Goal: Transaction & Acquisition: Subscribe to service/newsletter

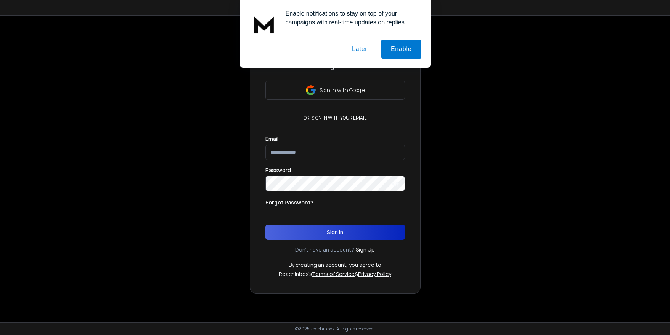
drag, startPoint x: 326, startPoint y: 144, endPoint x: 327, endPoint y: 139, distance: 5.0
click at [326, 142] on div "Email" at bounding box center [335, 148] width 140 height 24
type input "**********"
click at [368, 234] on button "Sign In" at bounding box center [335, 232] width 140 height 15
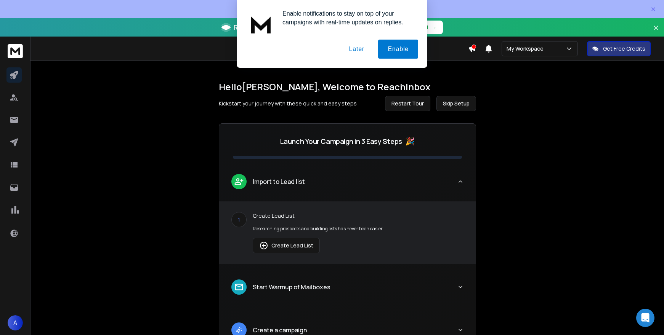
click at [364, 49] on button "Later" at bounding box center [356, 49] width 34 height 19
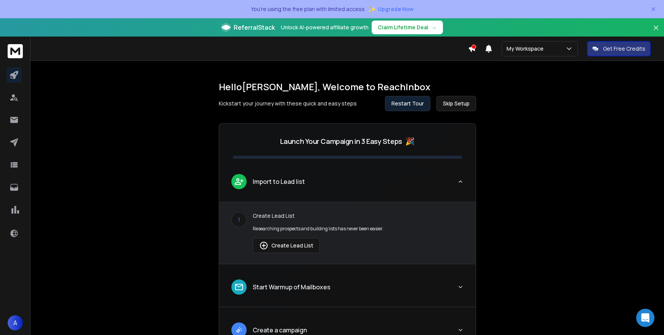
click at [413, 104] on button "Restart Tour" at bounding box center [407, 103] width 45 height 15
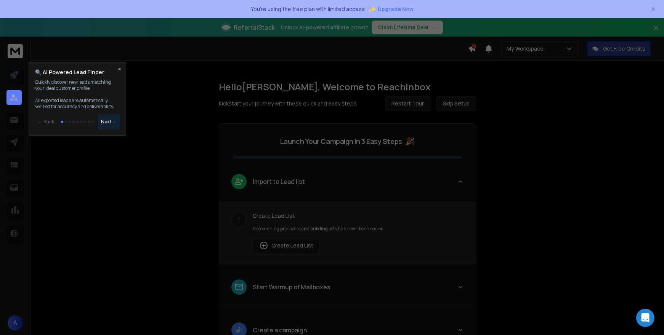
click at [110, 122] on button "Next →" at bounding box center [109, 121] width 22 height 15
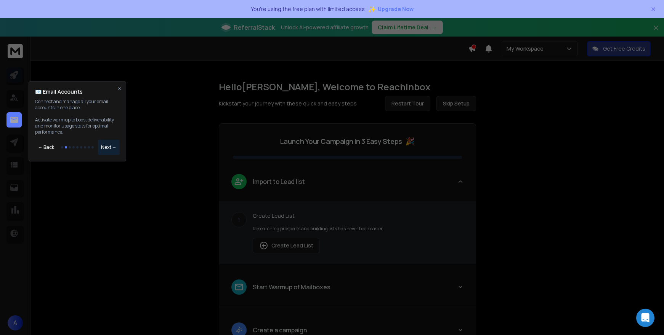
click at [98, 150] on button "Next →" at bounding box center [109, 147] width 22 height 15
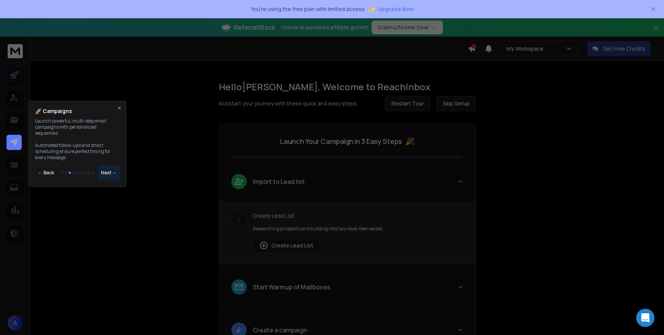
click at [106, 171] on button "Next →" at bounding box center [109, 172] width 22 height 15
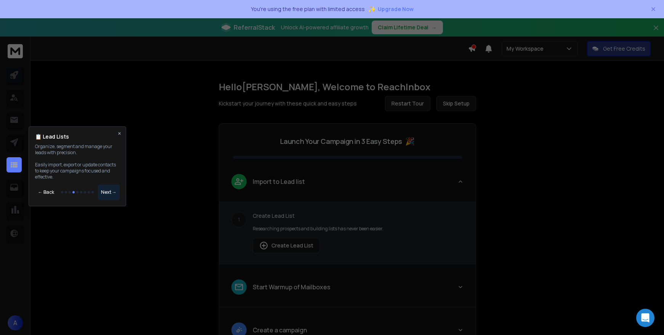
click at [102, 191] on button "Next →" at bounding box center [109, 192] width 22 height 15
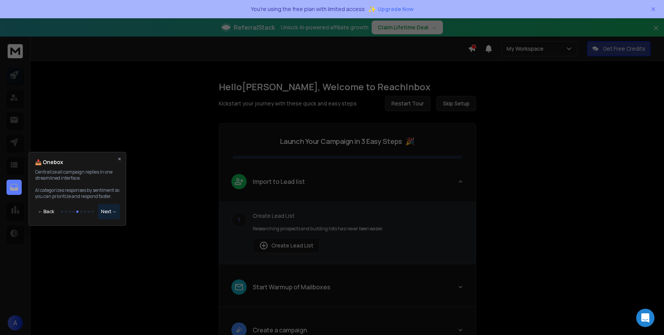
click at [105, 208] on button "Next →" at bounding box center [109, 211] width 22 height 15
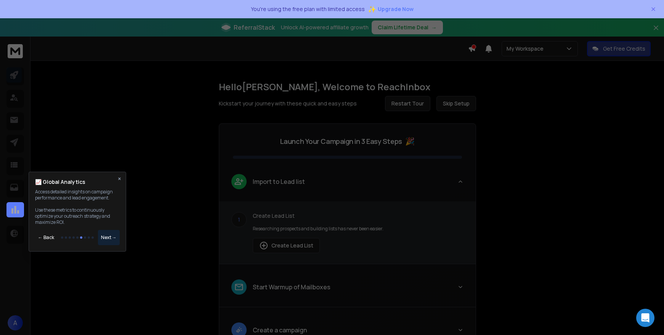
drag, startPoint x: 120, startPoint y: 227, endPoint x: 117, endPoint y: 233, distance: 6.0
click at [120, 228] on div "📈 Global Analytics × Access detailed insights on campaign performance and lead …" at bounding box center [78, 212] width 98 height 80
click at [112, 239] on button "Next →" at bounding box center [109, 237] width 22 height 15
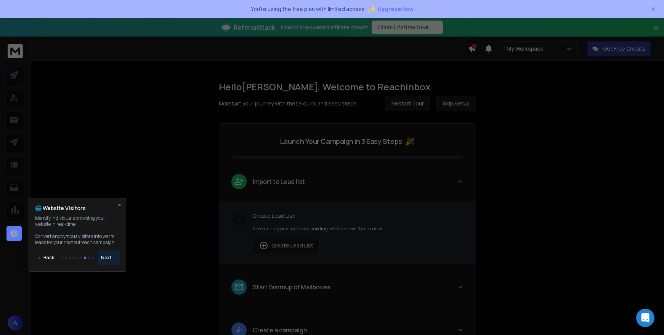
click at [104, 257] on button "Next →" at bounding box center [109, 257] width 22 height 15
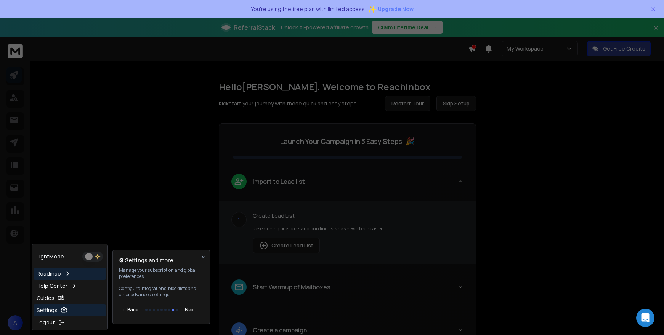
click at [104, 257] on div "Light Mode" at bounding box center [69, 255] width 75 height 22
drag, startPoint x: 99, startPoint y: 216, endPoint x: 96, endPoint y: 209, distance: 7.9
click at [98, 213] on div "Hello Aleyna , Welcome to ReachInbox Kickstart your journey with these quick an…" at bounding box center [347, 216] width 609 height 294
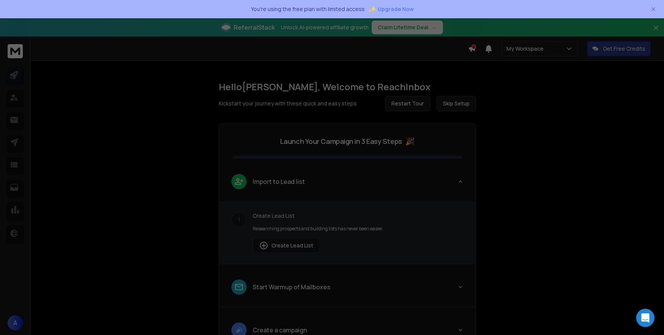
click at [22, 214] on div at bounding box center [15, 211] width 18 height 19
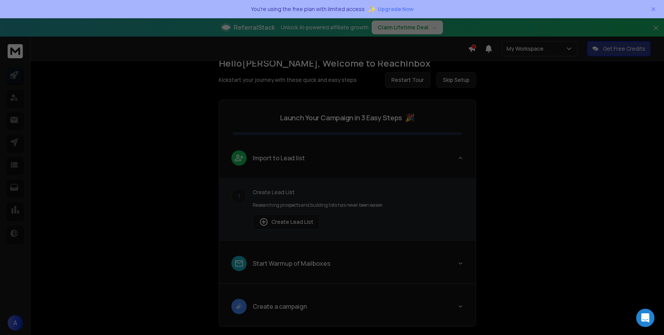
scroll to position [35, 0]
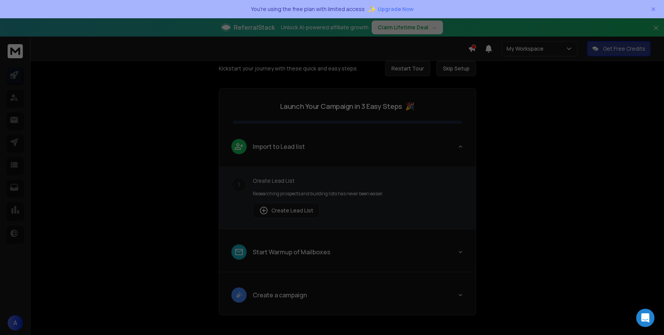
click at [419, 172] on div "1 Create Lead List Researching prospects and building lists has never been easi…" at bounding box center [347, 198] width 257 height 63
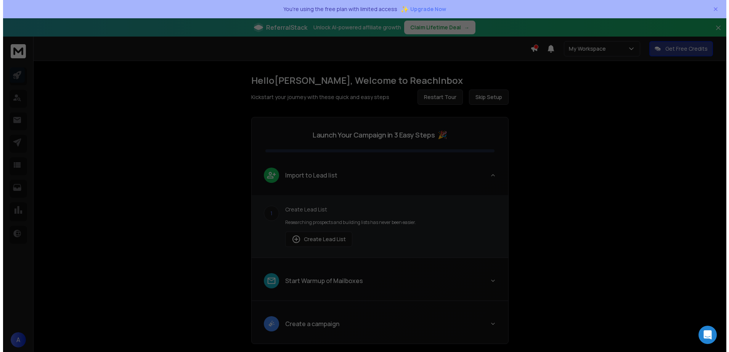
scroll to position [0, 0]
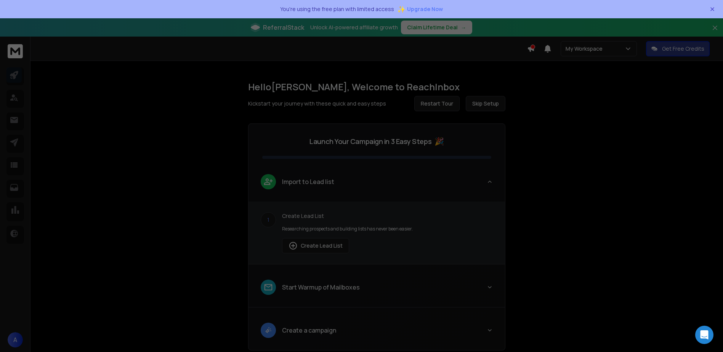
click at [669, 7] on icon "Close notification" at bounding box center [712, 9] width 6 height 6
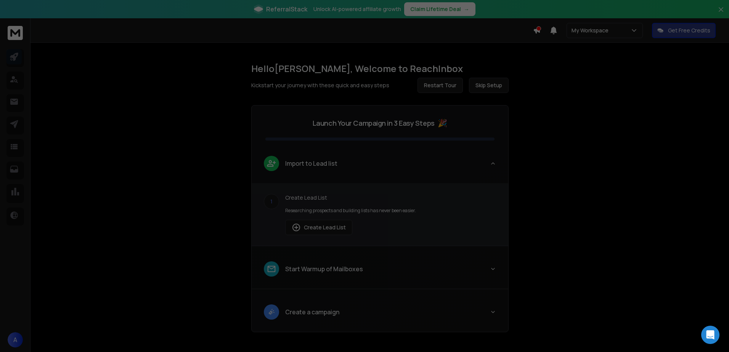
drag, startPoint x: 506, startPoint y: 252, endPoint x: 504, endPoint y: 246, distance: 6.3
click at [506, 251] on div "Import to Lead list 1 Create Lead List Researching prospects and building lists…" at bounding box center [380, 241] width 257 height 182
drag, startPoint x: 504, startPoint y: 246, endPoint x: 289, endPoint y: 208, distance: 218.0
click at [497, 243] on div "Import to Lead list 1 Create Lead List Researching prospects and building lists…" at bounding box center [380, 198] width 257 height 96
click at [289, 208] on p "Researching prospects and building lists has never been easier." at bounding box center [390, 211] width 211 height 6
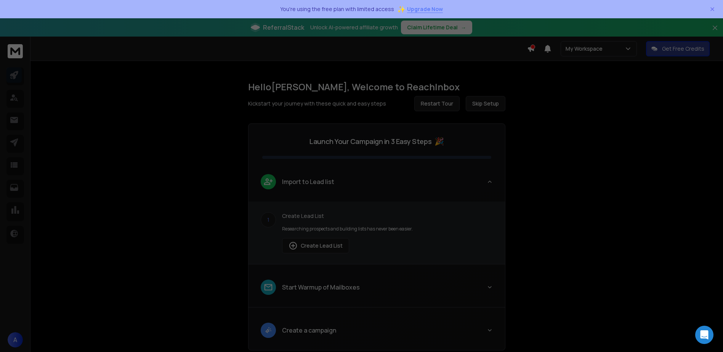
click at [410, 8] on span "Upgrade Now" at bounding box center [425, 9] width 36 height 8
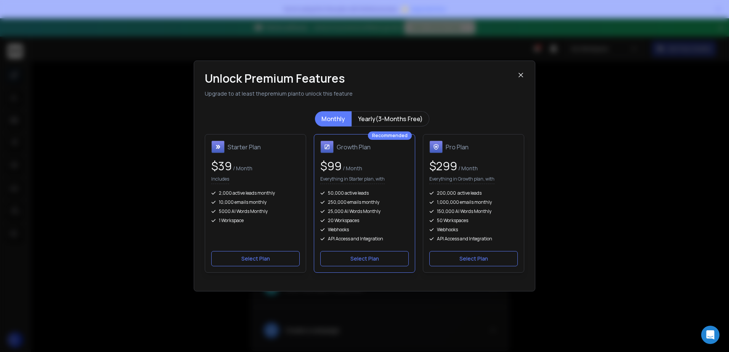
click at [515, 73] on h1 "Unlock Premium Features" at bounding box center [361, 79] width 313 height 14
click at [517, 73] on icon at bounding box center [520, 75] width 7 height 7
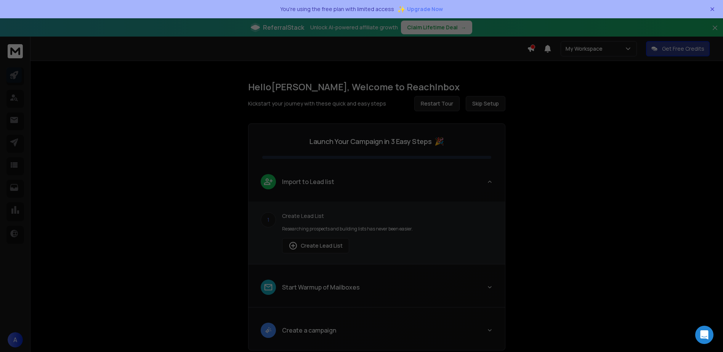
click at [712, 6] on icon "Close notification" at bounding box center [712, 9] width 6 height 6
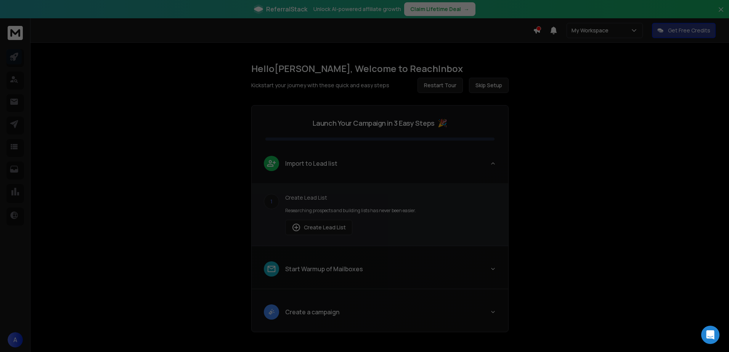
click at [16, 332] on div "A" at bounding box center [15, 186] width 30 height 337
click at [21, 339] on span "A" at bounding box center [15, 339] width 15 height 15
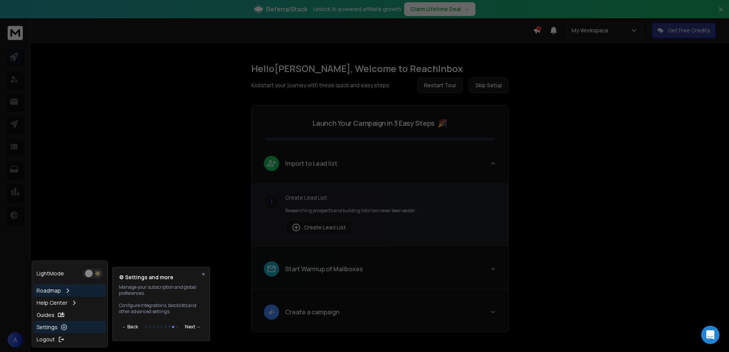
click at [91, 274] on button "button" at bounding box center [92, 274] width 21 height 10
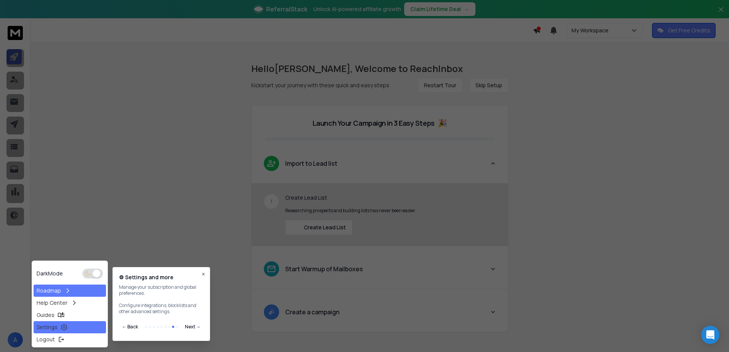
click at [83, 220] on div "Hello Aleyna , Welcome to ReachInbox Kickstart your journey with these quick an…" at bounding box center [380, 197] width 674 height 294
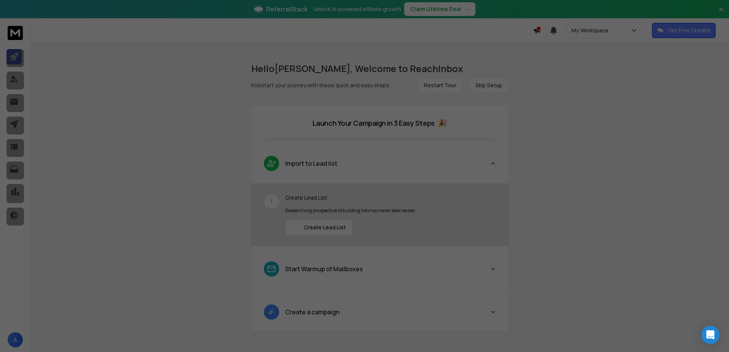
click at [13, 204] on div at bounding box center [15, 137] width 18 height 177
click at [13, 197] on div at bounding box center [15, 193] width 18 height 19
click at [13, 195] on div at bounding box center [15, 193] width 18 height 19
click at [13, 193] on div at bounding box center [15, 193] width 18 height 19
click at [458, 176] on button "Import to Lead list" at bounding box center [380, 167] width 257 height 34
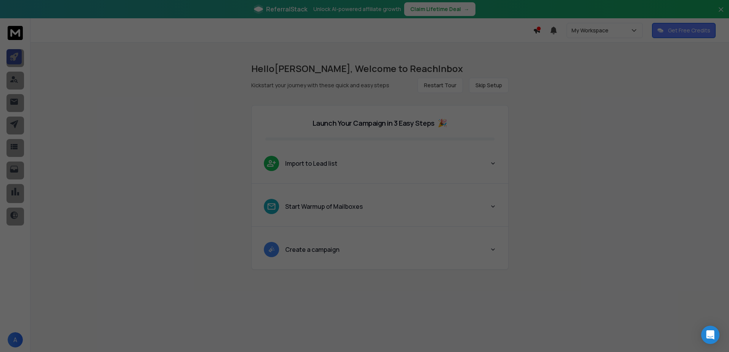
click at [289, 215] on button "Start Warmup of Mailboxes" at bounding box center [380, 210] width 257 height 34
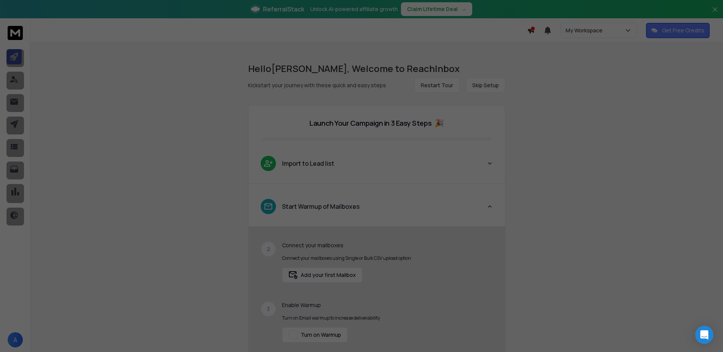
click at [285, 205] on p "Start Warmup of Mailboxes" at bounding box center [321, 206] width 78 height 9
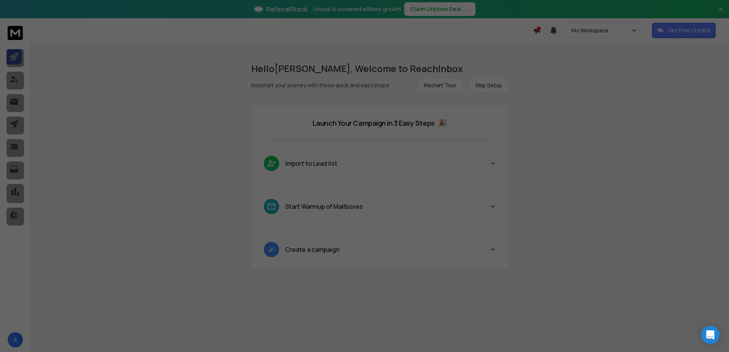
click at [311, 153] on button "Import to Lead list" at bounding box center [380, 167] width 257 height 34
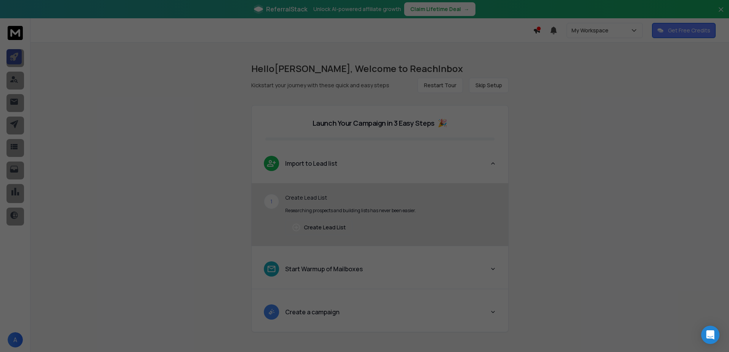
click at [327, 229] on button "Create Lead List" at bounding box center [318, 227] width 67 height 15
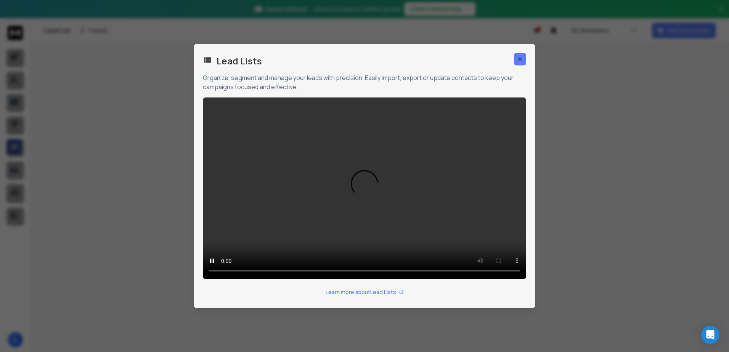
click at [517, 53] on button at bounding box center [520, 59] width 12 height 12
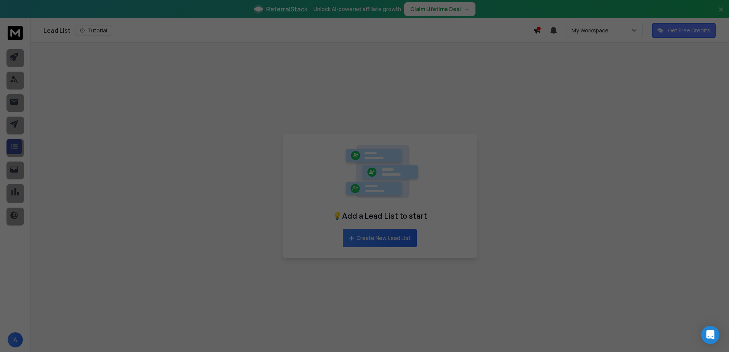
click at [723, 10] on icon "Close banner" at bounding box center [720, 9] width 7 height 7
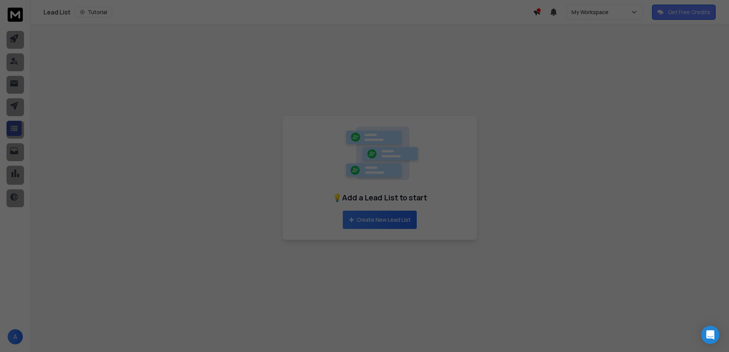
click at [712, 324] on div "💡Add a Lead List to start Create New Lead List" at bounding box center [379, 177] width 698 height 307
click at [22, 337] on span "A" at bounding box center [15, 336] width 15 height 15
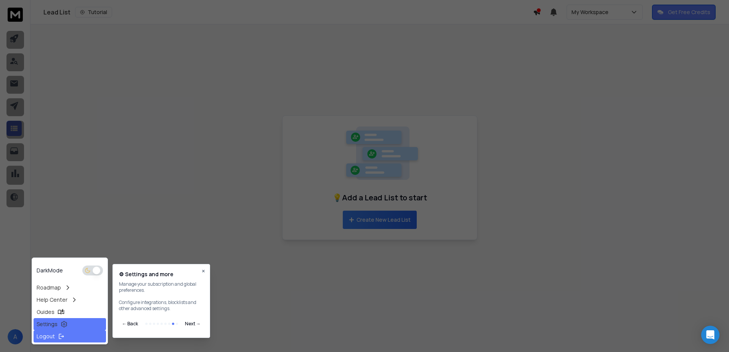
click at [38, 335] on p "Logout" at bounding box center [46, 337] width 18 height 8
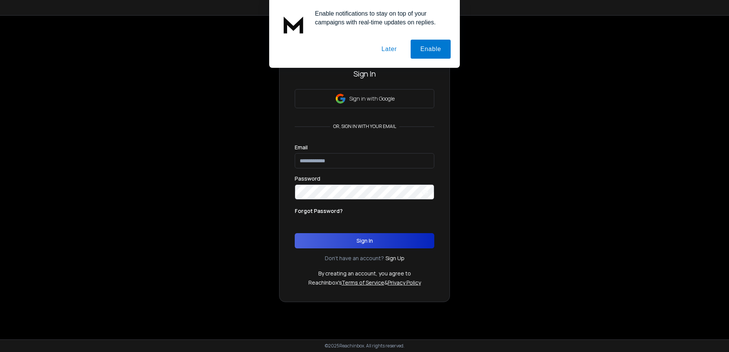
click at [324, 167] on input "email" at bounding box center [365, 160] width 140 height 15
type input "**********"
click at [387, 47] on button "Later" at bounding box center [389, 49] width 34 height 19
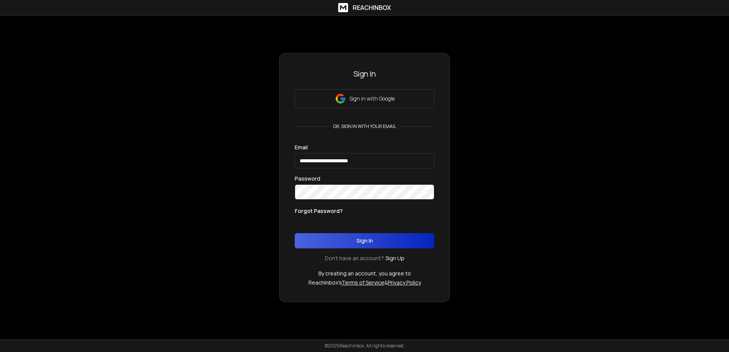
click at [424, 193] on icon at bounding box center [424, 192] width 7 height 7
click at [407, 238] on button "Sign In" at bounding box center [365, 240] width 140 height 15
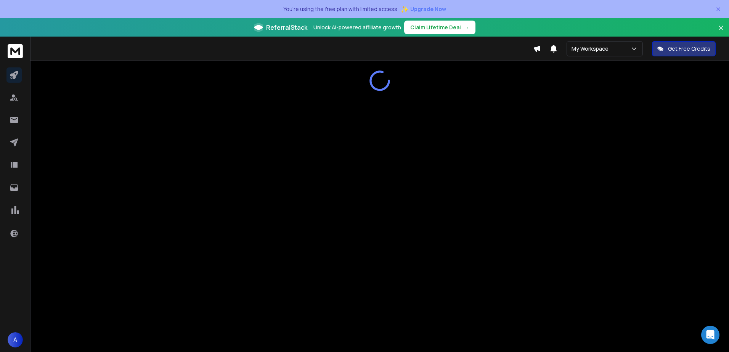
click at [631, 238] on div "You're using the free plan with limited access ✨ Upgrade Now ReferralStack Unlo…" at bounding box center [364, 176] width 729 height 352
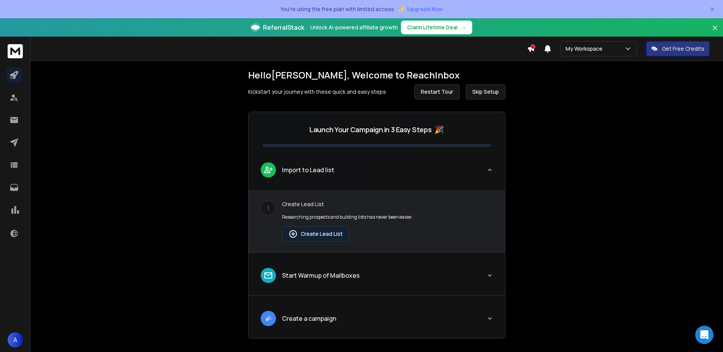
scroll to position [18, 0]
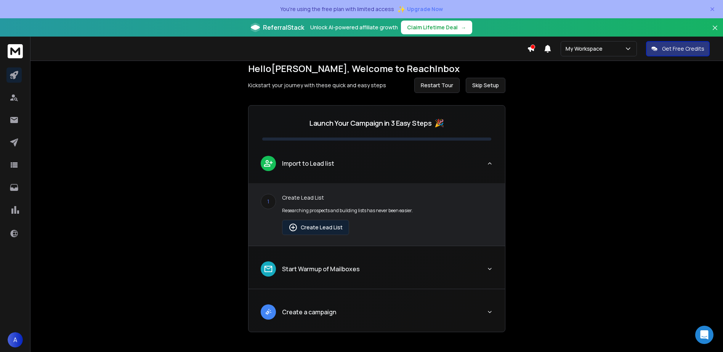
click at [329, 221] on button "Create Lead List" at bounding box center [315, 227] width 67 height 15
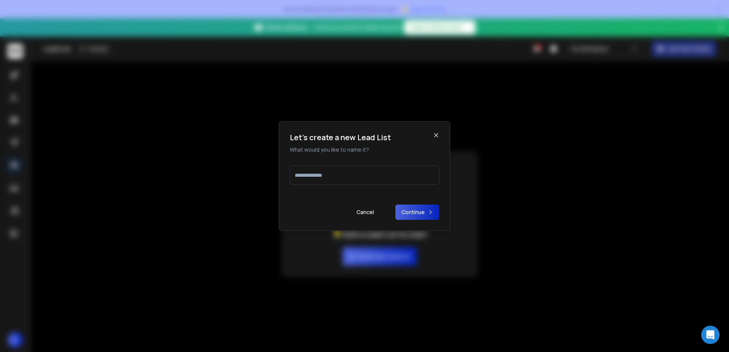
click at [398, 177] on input at bounding box center [364, 175] width 149 height 19
click at [424, 162] on form "Cancel Continue" at bounding box center [364, 187] width 149 height 66
click at [415, 213] on button "Continue" at bounding box center [417, 212] width 44 height 15
type input "***"
click at [419, 217] on button "Continue" at bounding box center [417, 212] width 44 height 15
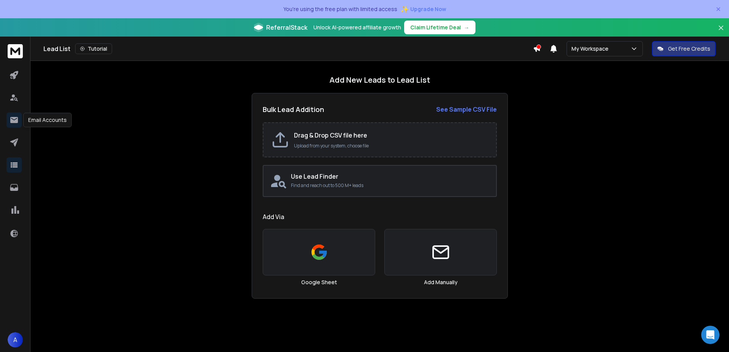
click at [17, 120] on icon at bounding box center [14, 120] width 8 height 6
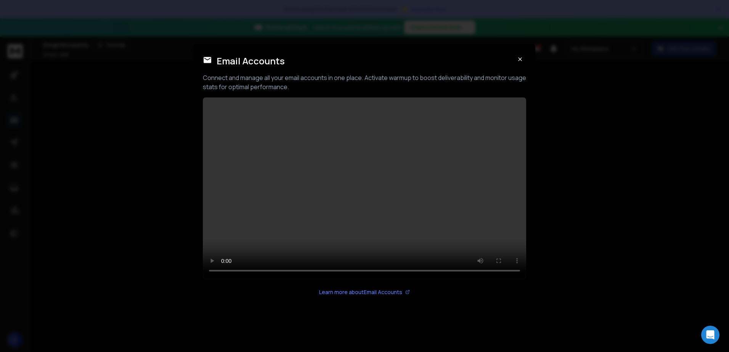
click at [591, 227] on div at bounding box center [364, 176] width 729 height 352
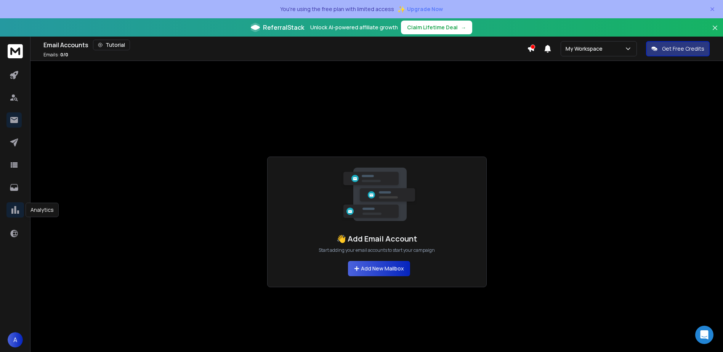
click at [11, 210] on icon at bounding box center [15, 209] width 11 height 11
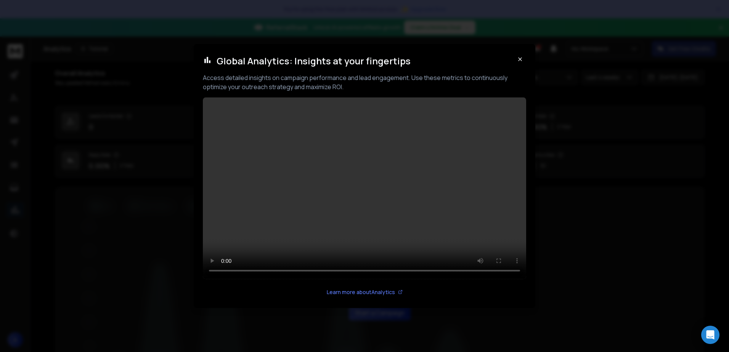
click at [74, 197] on div at bounding box center [364, 176] width 729 height 352
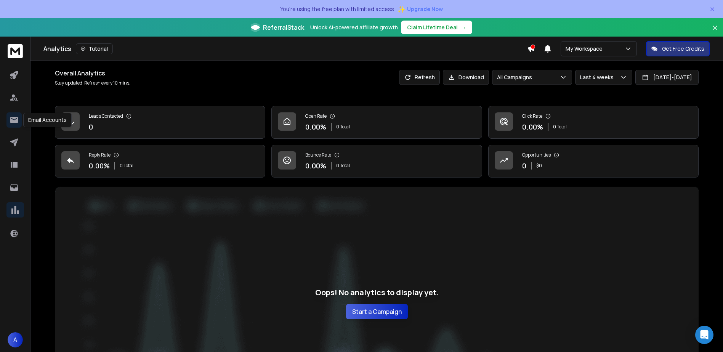
click at [16, 117] on icon at bounding box center [14, 120] width 8 height 6
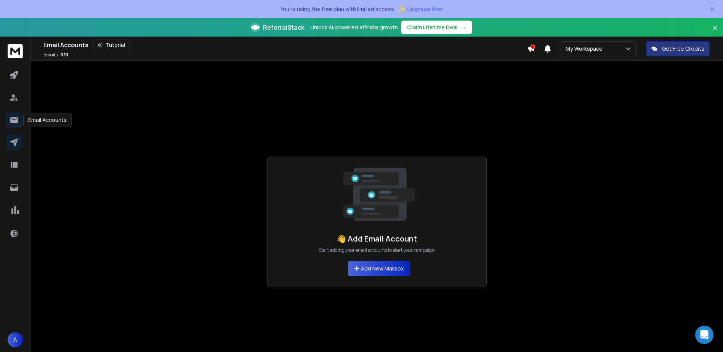
click at [19, 150] on link at bounding box center [13, 142] width 15 height 15
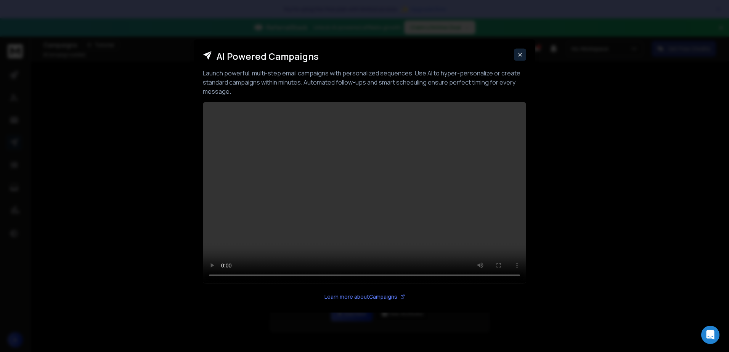
click at [519, 58] on button at bounding box center [520, 55] width 12 height 12
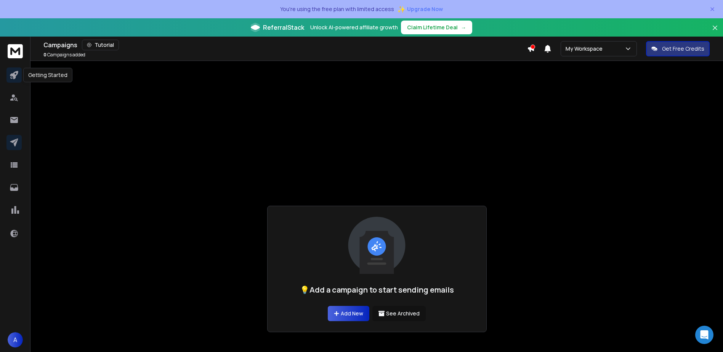
click at [10, 75] on icon at bounding box center [14, 75] width 9 height 9
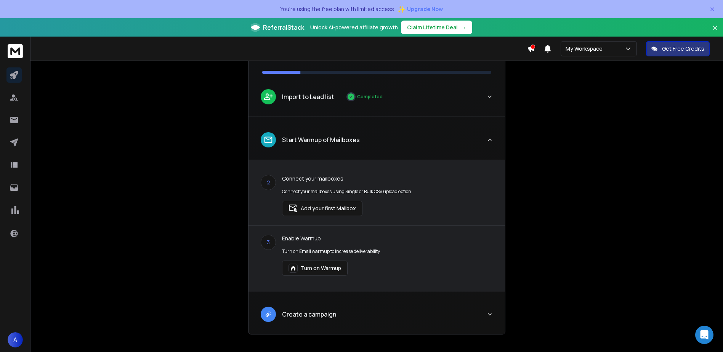
scroll to position [87, 0]
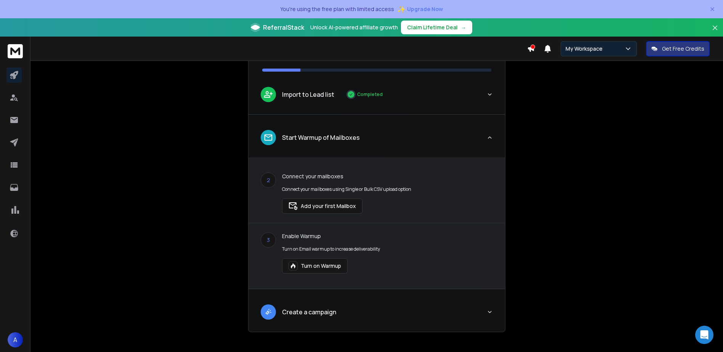
click at [587, 45] on p "My Workspace" at bounding box center [586, 49] width 40 height 8
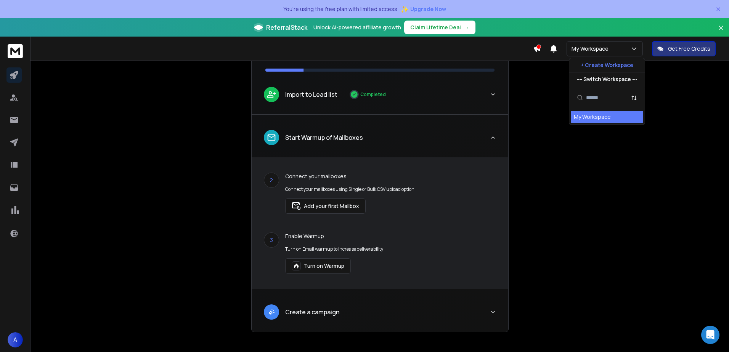
click at [589, 98] on input "text" at bounding box center [602, 97] width 33 height 17
click at [19, 143] on link at bounding box center [13, 142] width 15 height 15
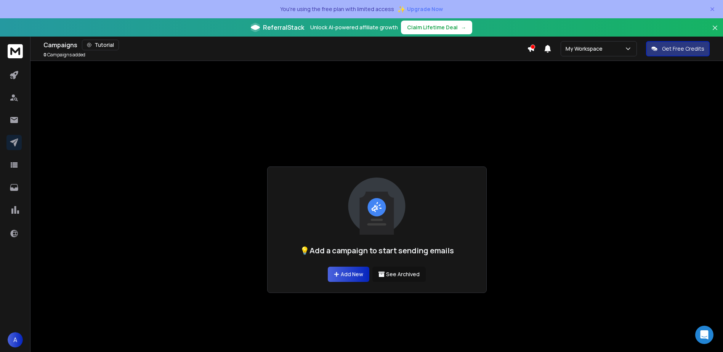
scroll to position [76, 0]
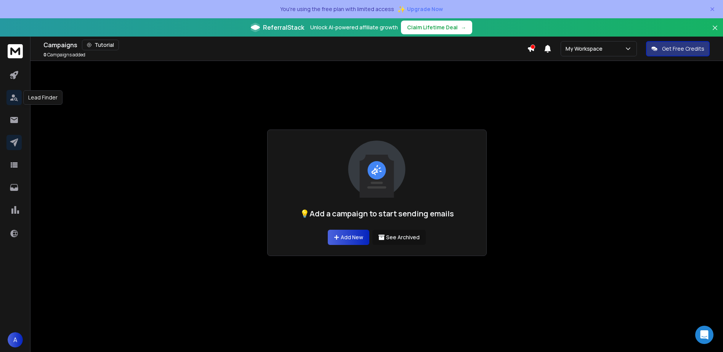
click at [8, 97] on link at bounding box center [13, 97] width 15 height 15
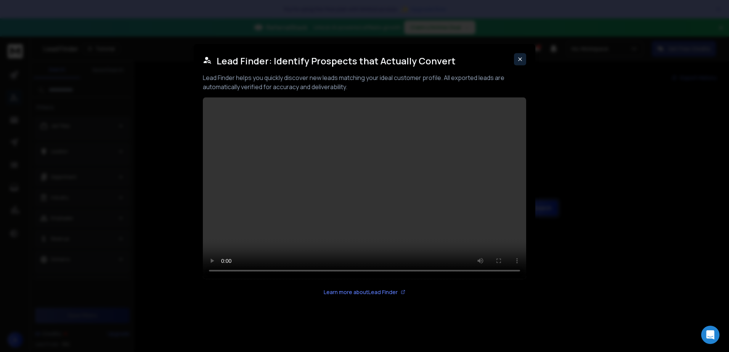
click at [520, 57] on icon at bounding box center [520, 59] width 6 height 6
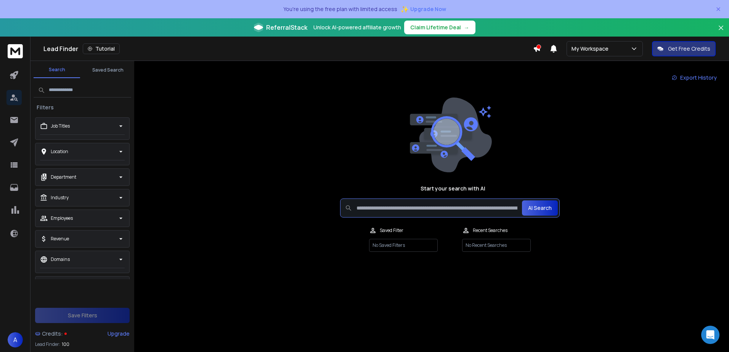
click at [418, 201] on textarea at bounding box center [436, 208] width 161 height 15
type textarea "*"
type textarea "**********"
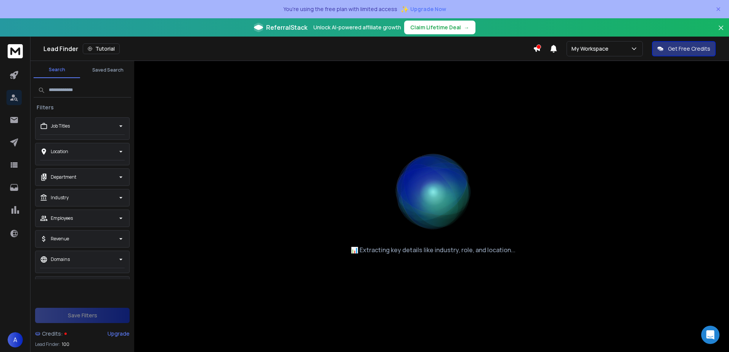
type input "**********"
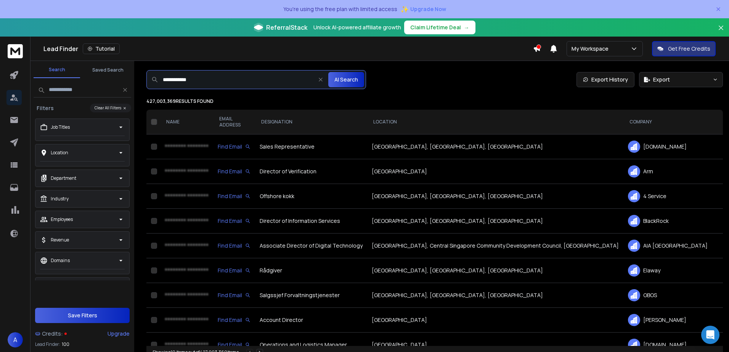
drag, startPoint x: 198, startPoint y: 85, endPoint x: 156, endPoint y: 84, distance: 42.7
click at [156, 84] on div "**********" at bounding box center [256, 79] width 220 height 19
type textarea "**********"
click at [353, 85] on button "AI Search" at bounding box center [346, 79] width 36 height 15
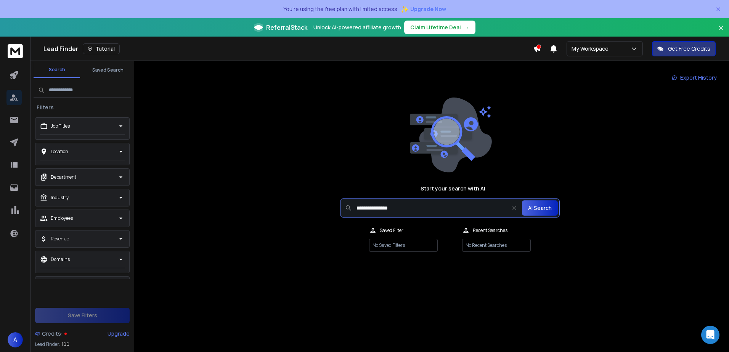
click at [552, 213] on button "AI Search" at bounding box center [540, 208] width 36 height 15
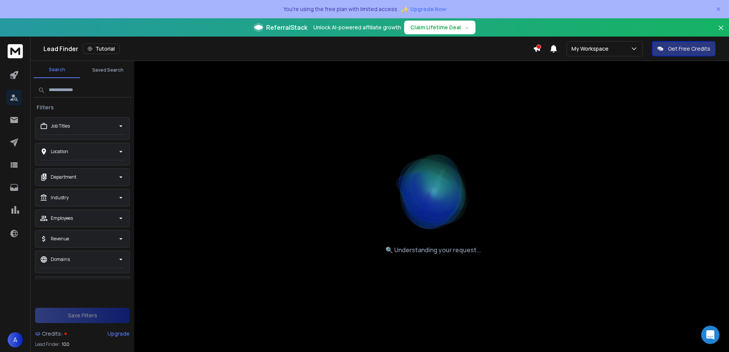
type input "**********"
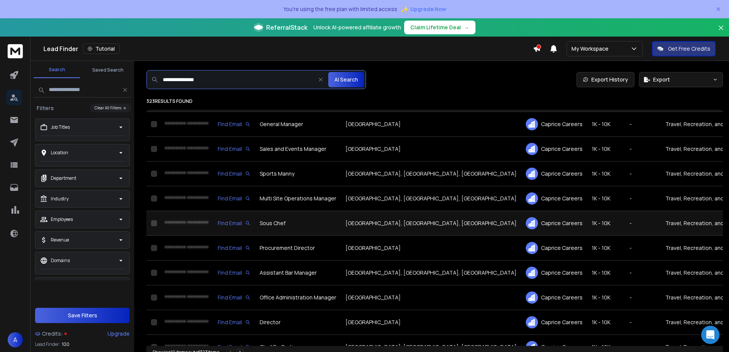
scroll to position [40, 0]
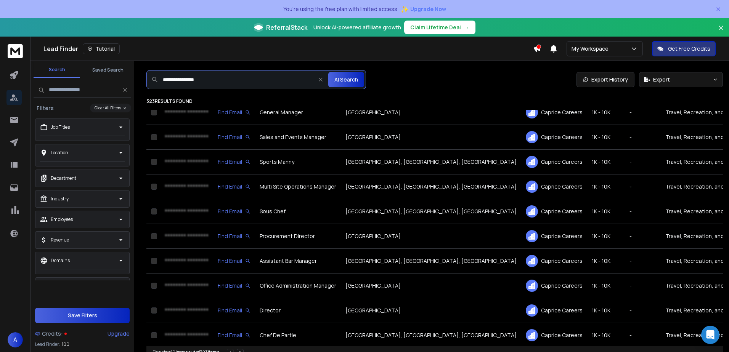
drag, startPoint x: 215, startPoint y: 73, endPoint x: 161, endPoint y: 75, distance: 53.4
click at [161, 75] on div "**********" at bounding box center [256, 79] width 220 height 19
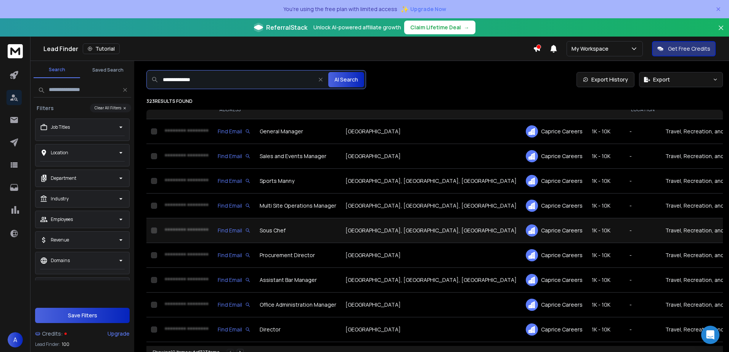
scroll to position [2, 0]
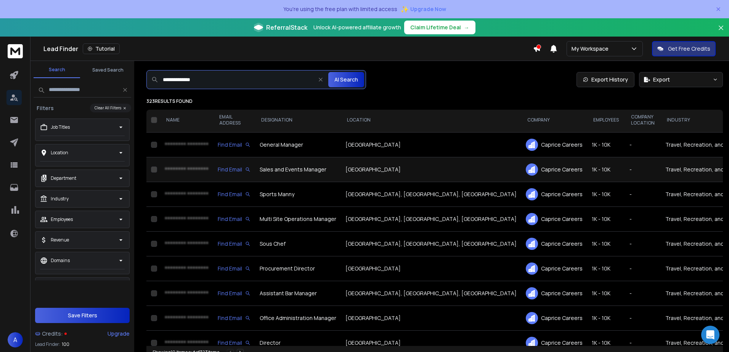
type textarea "**********"
click at [587, 167] on td "1K - 10K" at bounding box center [606, 169] width 38 height 25
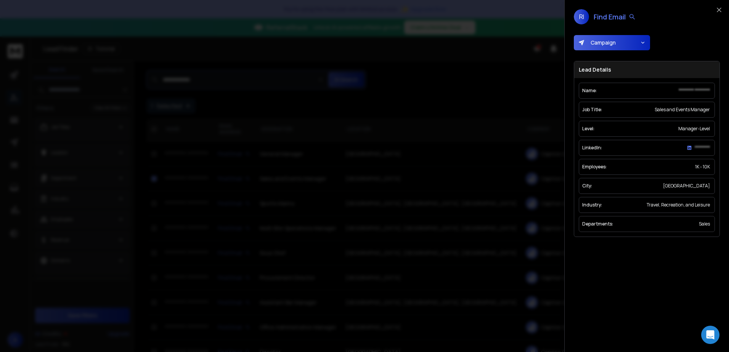
click at [605, 87] on div "Name: ******** ********" at bounding box center [647, 91] width 136 height 16
drag, startPoint x: 688, startPoint y: 194, endPoint x: 684, endPoint y: 149, distance: 45.2
click at [688, 193] on div "City: United Kingdom" at bounding box center [647, 186] width 136 height 16
click at [684, 81] on div "Lead Details Name: ******** ******** Job Title: Sales and Events Manager Level:…" at bounding box center [647, 149] width 146 height 176
click at [688, 87] on div "******** ********" at bounding box center [694, 90] width 34 height 9
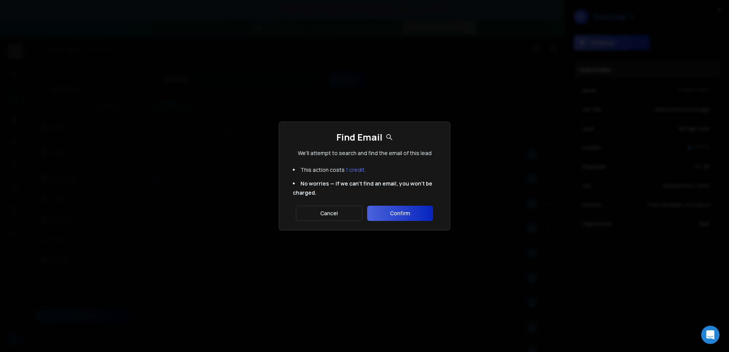
click at [417, 218] on button "Confirm" at bounding box center [400, 213] width 66 height 15
click at [417, 218] on div "Cancel Confirm" at bounding box center [364, 213] width 137 height 15
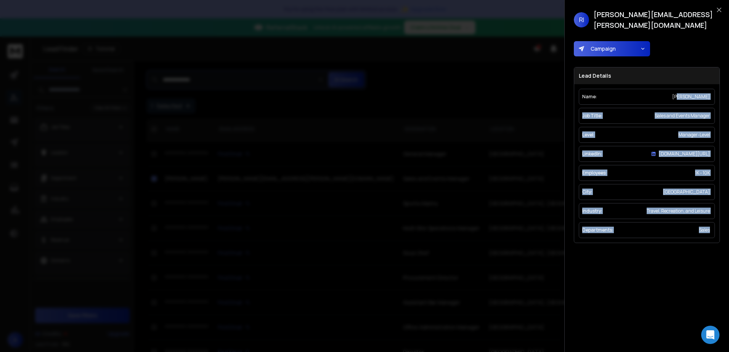
drag, startPoint x: 682, startPoint y: 94, endPoint x: 709, endPoint y: 225, distance: 133.2
click at [709, 225] on div "Name: Rebecca Wilson Job Title: Sales and Events Manager Level: Manager-Level L…" at bounding box center [646, 166] width 145 height 154
drag, startPoint x: 709, startPoint y: 225, endPoint x: 685, endPoint y: 250, distance: 34.8
click at [685, 250] on div "Multi Select Table Sheet RI rebecca.wilson@caprice-holdings.co.uk Campaign Lead…" at bounding box center [646, 176] width 165 height 352
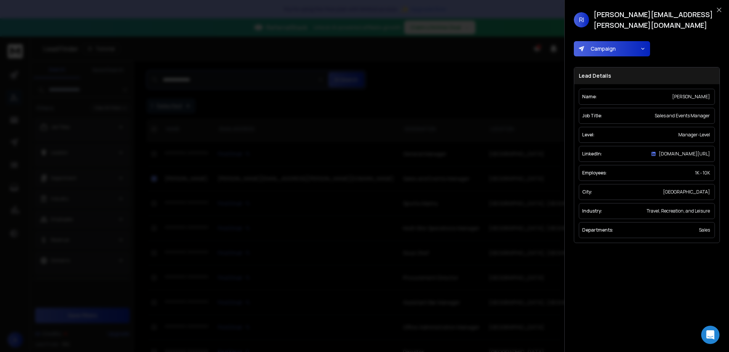
click at [624, 205] on div "Industry: Travel, Recreation, and Leisure" at bounding box center [647, 211] width 136 height 16
click at [662, 159] on div "LinkedIn: linkedin.com/in/acwaabhjcnobxvrwcr8r34nzue6yxpthqhkqyeq" at bounding box center [647, 154] width 136 height 16
click at [664, 150] on div "linkedin.com/in/acwaabhjcnobxvrwcr8r34nzue6yxpthqhkqyeq" at bounding box center [681, 153] width 62 height 9
click at [651, 154] on div "linkedin.com/in/acwaabhjcnobxvrwcr8r34nzue6yxpthqhkqyeq" at bounding box center [680, 154] width 59 height 6
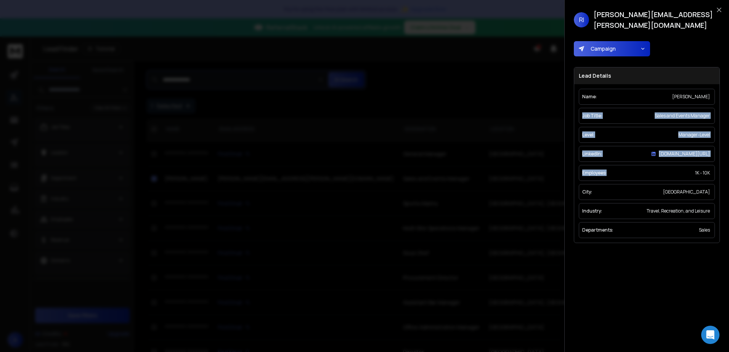
drag, startPoint x: 579, startPoint y: 120, endPoint x: 643, endPoint y: 168, distance: 80.1
click at [643, 168] on div "Name: Rebecca Wilson Job Title: Sales and Events Manager Level: Manager-Level L…" at bounding box center [646, 166] width 145 height 154
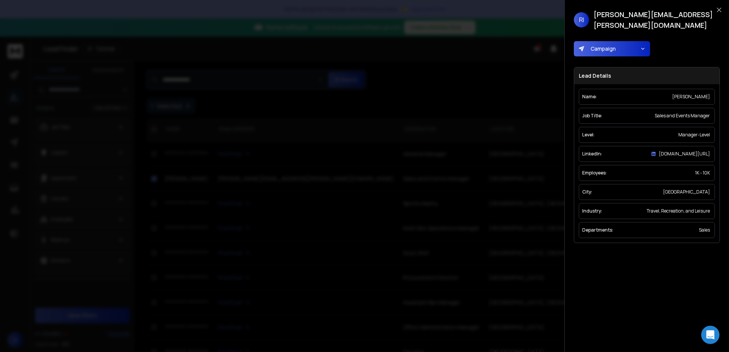
drag, startPoint x: 643, startPoint y: 168, endPoint x: 698, endPoint y: 188, distance: 58.4
click at [698, 188] on div "United Kingdom" at bounding box center [686, 192] width 50 height 9
click at [715, 8] on div "Multi Select Table Sheet RI rebecca.wilson@caprice-holdings.co.uk Campaign Lead…" at bounding box center [646, 176] width 165 height 352
click at [717, 8] on icon "button" at bounding box center [719, 10] width 4 height 4
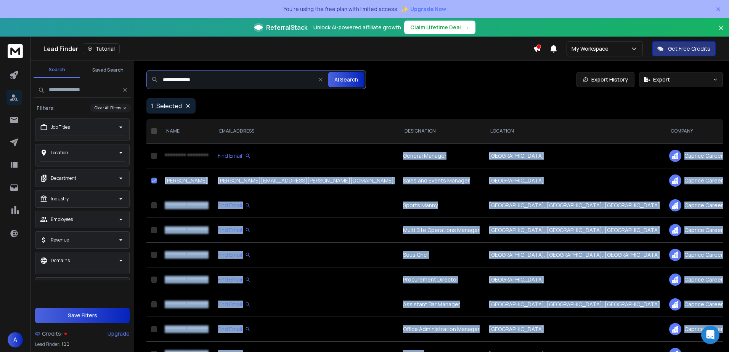
scroll to position [40, 0]
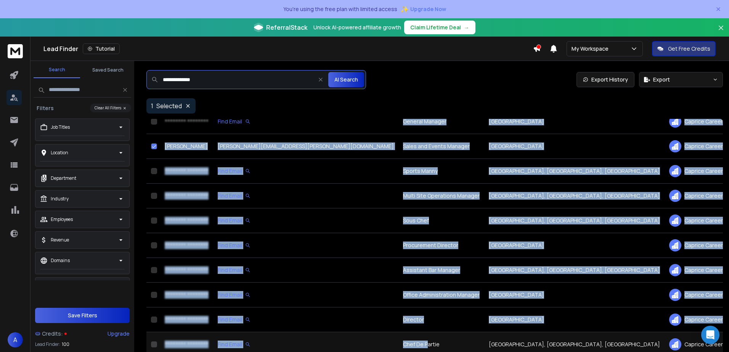
drag, startPoint x: 305, startPoint y: 159, endPoint x: 345, endPoint y: 351, distance: 195.5
click at [345, 351] on tbody "******** ******** Find Email General Manager United Kingdom Caprice Careers 1K …" at bounding box center [556, 233] width 821 height 248
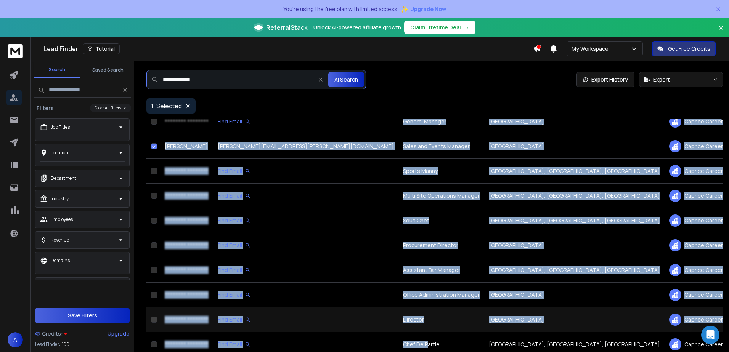
drag, startPoint x: 345, startPoint y: 351, endPoint x: 324, endPoint y: 322, distance: 35.7
click at [398, 322] on td "Director" at bounding box center [441, 320] width 86 height 25
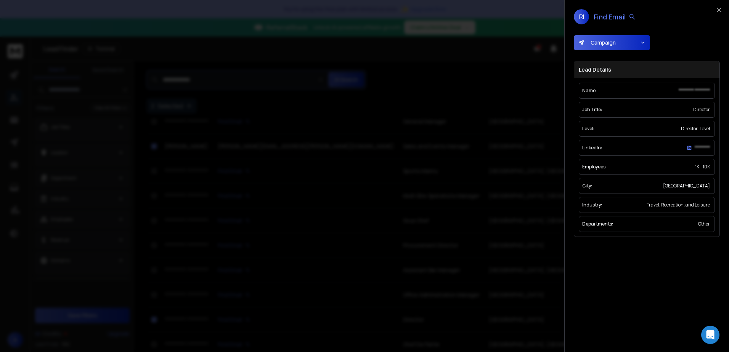
click at [723, 11] on div "Multi Select Table Sheet RI Find Email Campaign Lead Details Name: ******** ***…" at bounding box center [646, 176] width 165 height 352
click at [714, 12] on div "RI Find Email" at bounding box center [647, 16] width 146 height 15
click at [716, 8] on icon "button" at bounding box center [719, 10] width 8 height 8
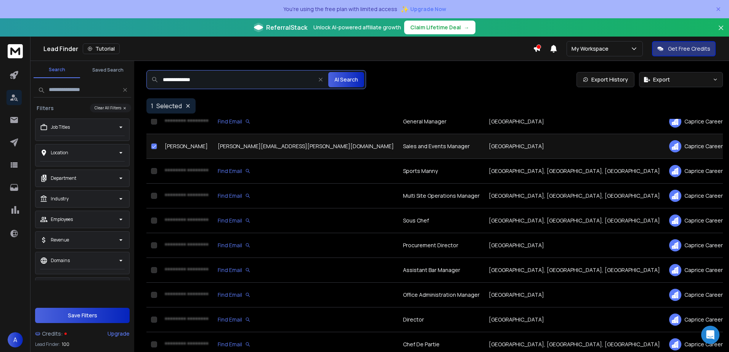
click at [291, 146] on td "rebecca.wilson@caprice-holdings.co.uk" at bounding box center [305, 146] width 185 height 25
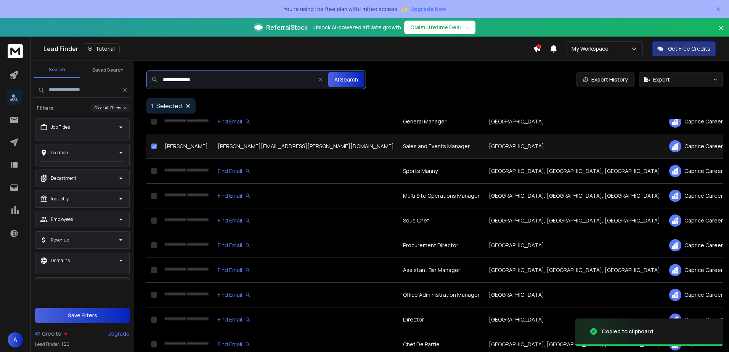
click at [298, 143] on div "rebecca.wilson@caprice-holdings.co.uk" at bounding box center [306, 147] width 176 height 8
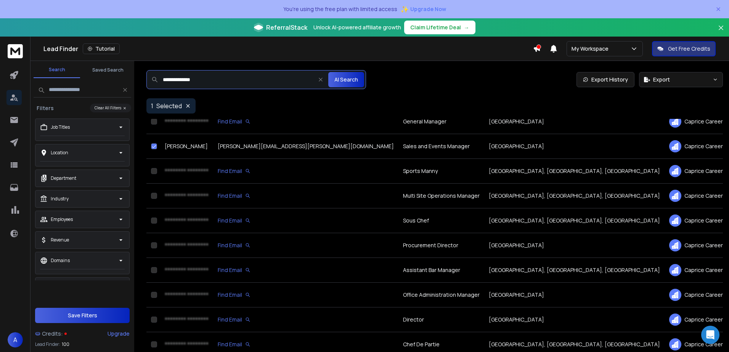
click at [208, 83] on textarea "**********" at bounding box center [238, 79] width 150 height 15
drag, startPoint x: 208, startPoint y: 83, endPoint x: 174, endPoint y: 81, distance: 34.3
click at [174, 81] on textarea "**********" at bounding box center [238, 79] width 150 height 15
click at [234, 81] on textarea "**********" at bounding box center [238, 79] width 150 height 15
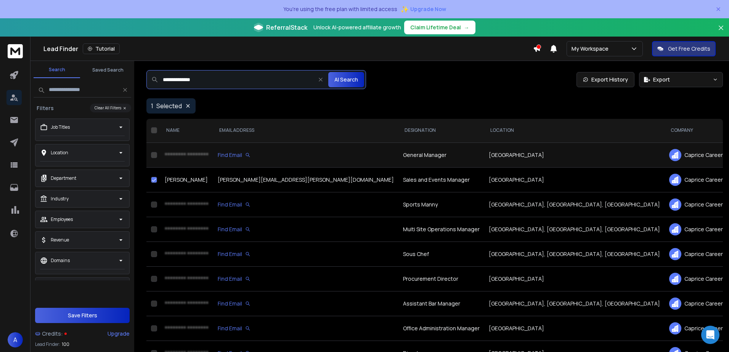
scroll to position [0, 0]
click at [398, 159] on td "General Manager" at bounding box center [441, 156] width 86 height 25
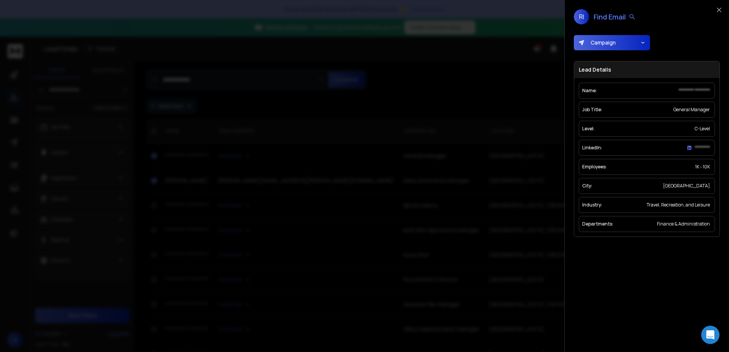
click at [619, 103] on div "Job Title: General Manager" at bounding box center [647, 110] width 136 height 16
click at [689, 117] on div "Job Title: General Manager" at bounding box center [647, 110] width 136 height 16
drag, startPoint x: 708, startPoint y: 58, endPoint x: 708, endPoint y: 79, distance: 20.6
click at [708, 66] on div "RI Find Email Campaign Lead Details Name: ******** ******** Job Title: General …" at bounding box center [647, 123] width 146 height 228
click at [701, 91] on div "******** ********" at bounding box center [694, 90] width 34 height 9
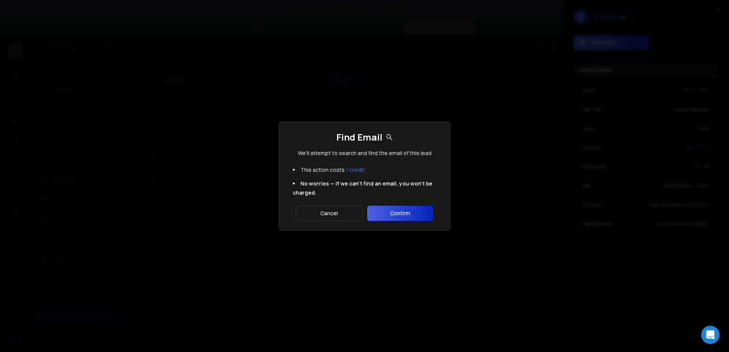
click at [379, 215] on button "Confirm" at bounding box center [400, 213] width 66 height 15
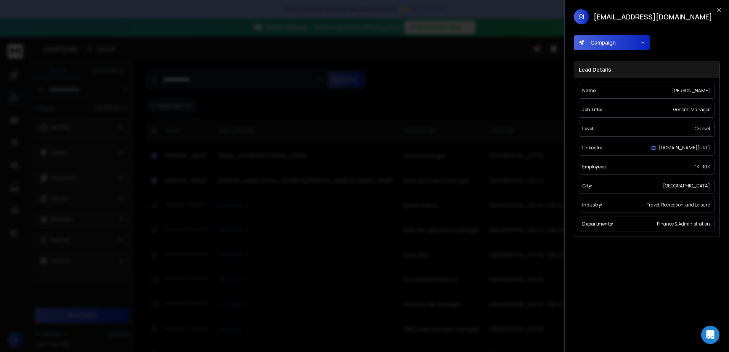
click at [659, 146] on span "linkedin.com/in/acwaaaaj-7mbgd49ofg2fn194np23gjl89cddrc" at bounding box center [684, 148] width 51 height 6
click at [719, 8] on icon "button" at bounding box center [719, 10] width 8 height 8
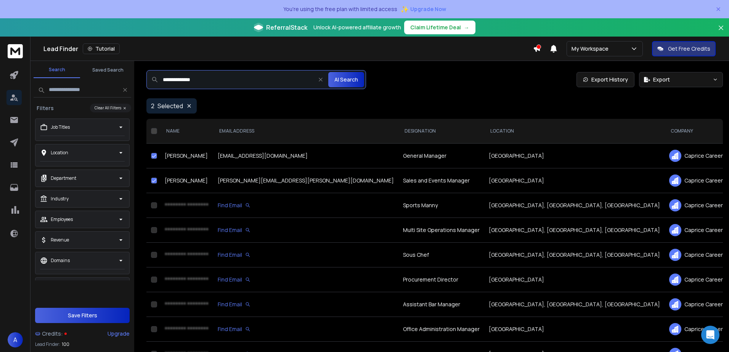
drag, startPoint x: 198, startPoint y: 77, endPoint x: 96, endPoint y: 69, distance: 102.8
click at [96, 69] on div "**********" at bounding box center [379, 68] width 698 height 15
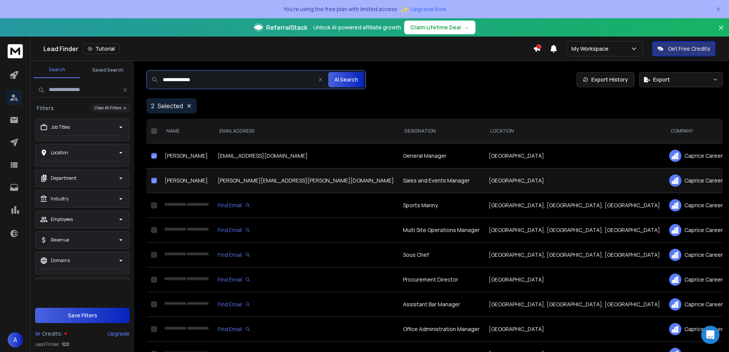
click at [154, 183] on button "button" at bounding box center [154, 181] width 6 height 6
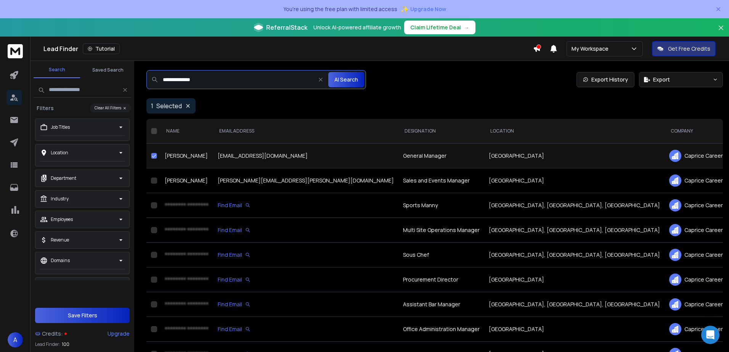
click at [152, 158] on button "button" at bounding box center [154, 156] width 6 height 6
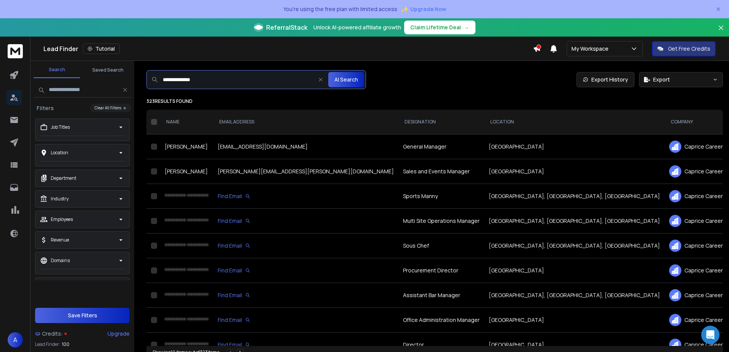
click at [319, 77] on icon at bounding box center [321, 80] width 6 height 6
click at [311, 83] on textarea "**********" at bounding box center [243, 79] width 161 height 15
type textarea "**********"
click at [360, 85] on button "AI Search" at bounding box center [346, 79] width 36 height 15
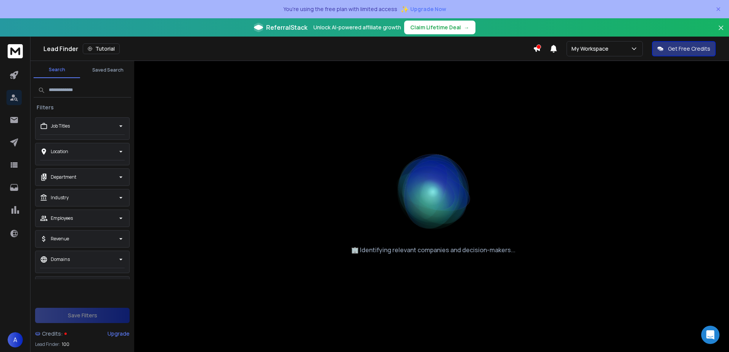
type input "**********"
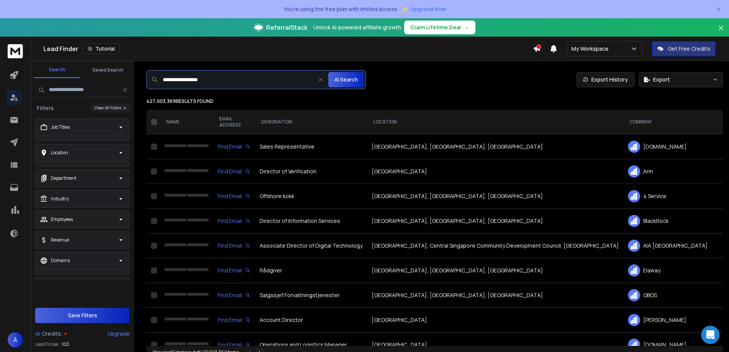
click at [226, 81] on textarea "**********" at bounding box center [238, 79] width 150 height 15
drag, startPoint x: 240, startPoint y: 83, endPoint x: 149, endPoint y: 80, distance: 91.2
click at [149, 80] on div "**********" at bounding box center [256, 79] width 220 height 19
click at [343, 80] on button "AI Search" at bounding box center [346, 79] width 36 height 15
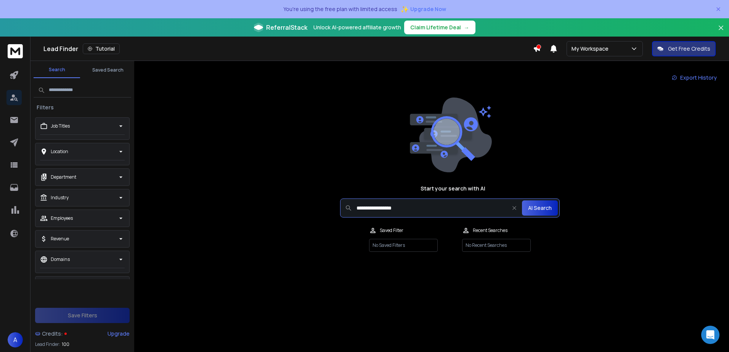
click at [540, 205] on button "AI Search" at bounding box center [540, 208] width 36 height 15
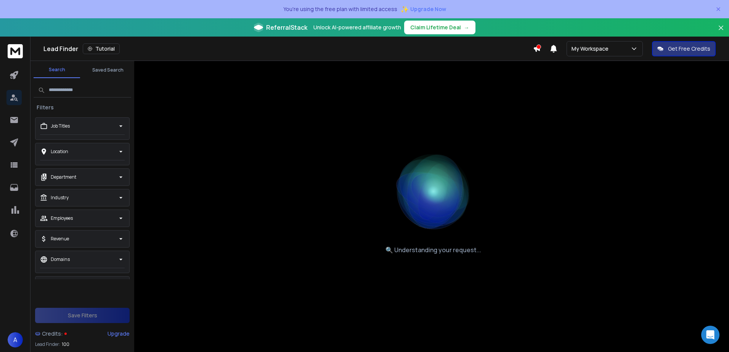
type input "**********"
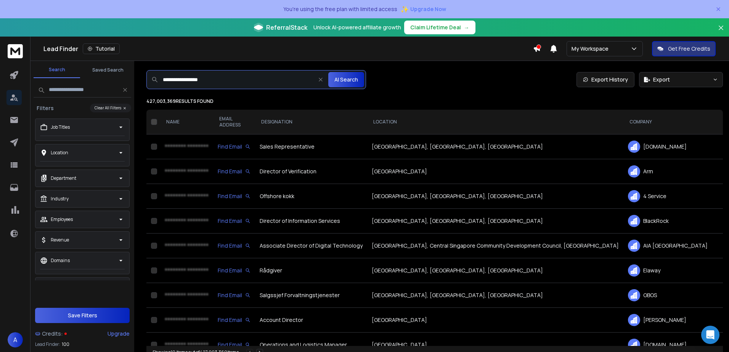
click at [216, 72] on textarea "**********" at bounding box center [238, 79] width 150 height 15
drag, startPoint x: 209, startPoint y: 75, endPoint x: 70, endPoint y: 62, distance: 140.2
click at [97, 75] on div "**********" at bounding box center [379, 68] width 698 height 15
type textarea "**********"
click at [340, 80] on button "AI Search" at bounding box center [346, 79] width 36 height 15
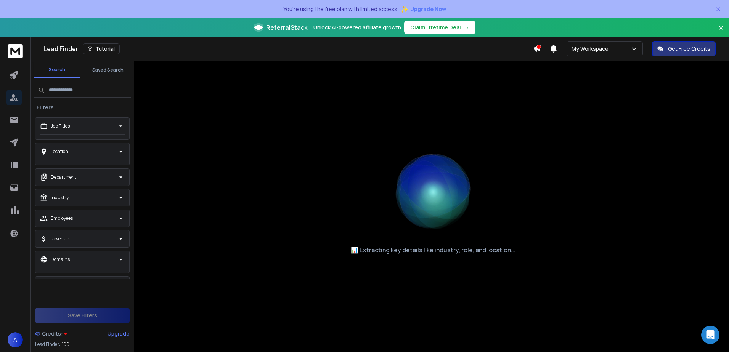
type input "**********"
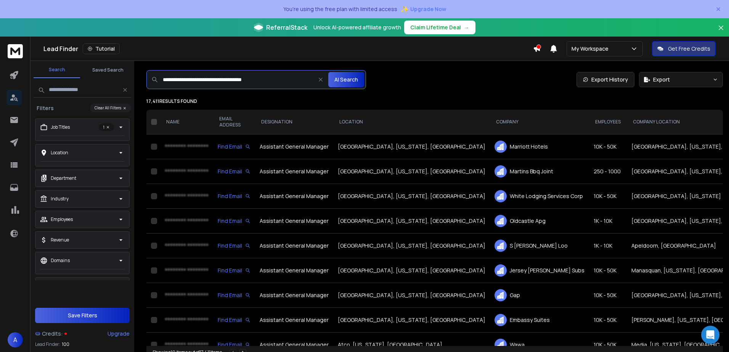
drag, startPoint x: 225, startPoint y: 82, endPoint x: 177, endPoint y: 82, distance: 48.0
click at [177, 82] on textarea "**********" at bounding box center [238, 79] width 150 height 15
click at [223, 74] on textarea "**********" at bounding box center [238, 79] width 150 height 15
click at [320, 79] on icon at bounding box center [320, 79] width 3 height 3
click at [294, 80] on textarea "**********" at bounding box center [243, 79] width 161 height 15
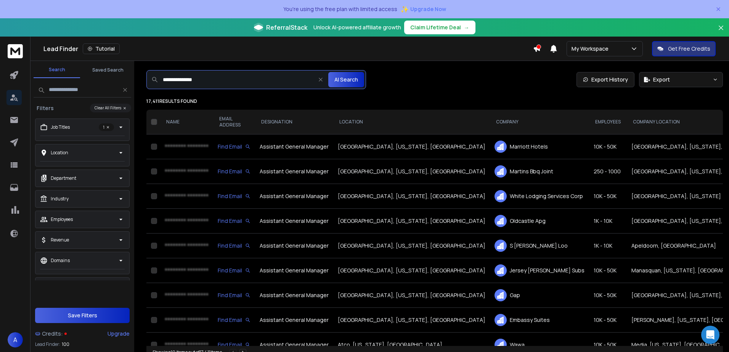
type textarea "**********"
click at [359, 81] on button "AI Search" at bounding box center [346, 79] width 36 height 15
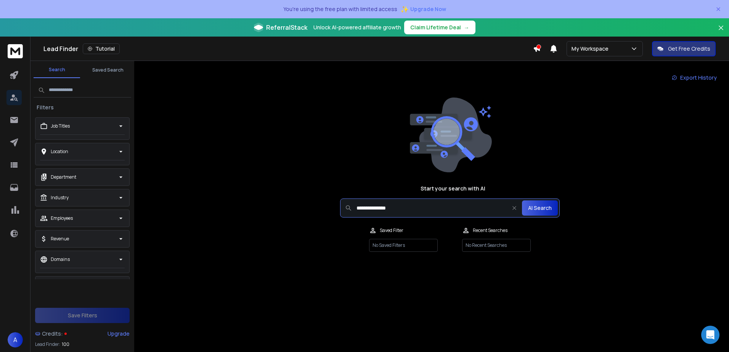
type input "*******"
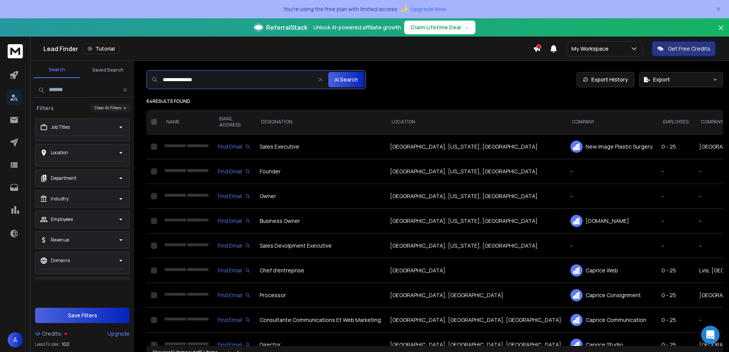
click at [185, 82] on textarea "**********" at bounding box center [238, 79] width 150 height 15
type textarea "**********"
click at [341, 80] on button "AI Search" at bounding box center [346, 79] width 36 height 15
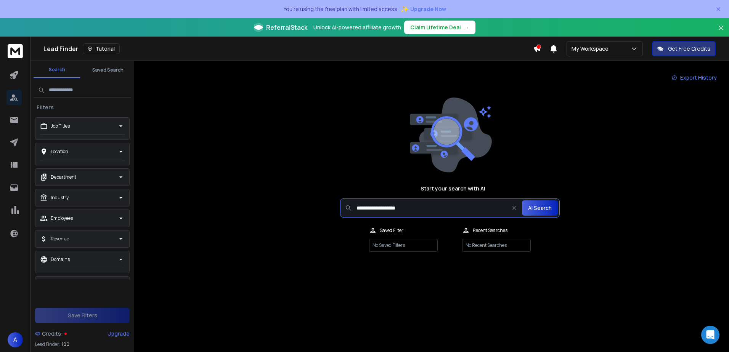
click at [550, 208] on button "AI Search" at bounding box center [540, 208] width 36 height 15
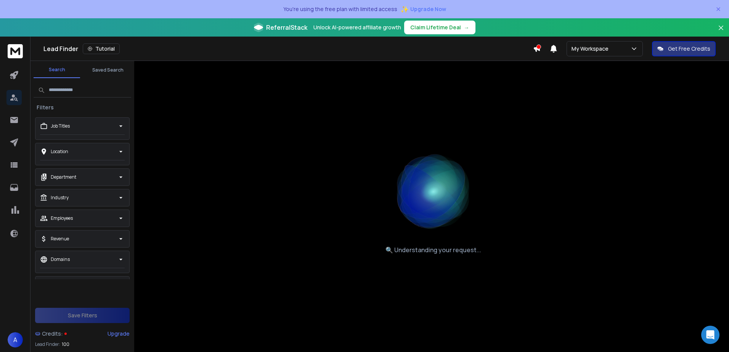
type input "**********"
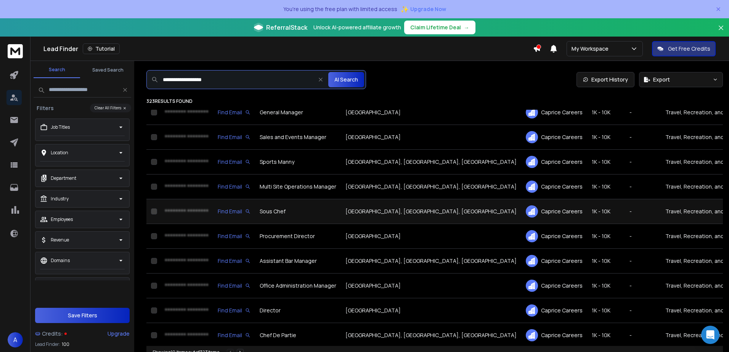
scroll to position [40, 0]
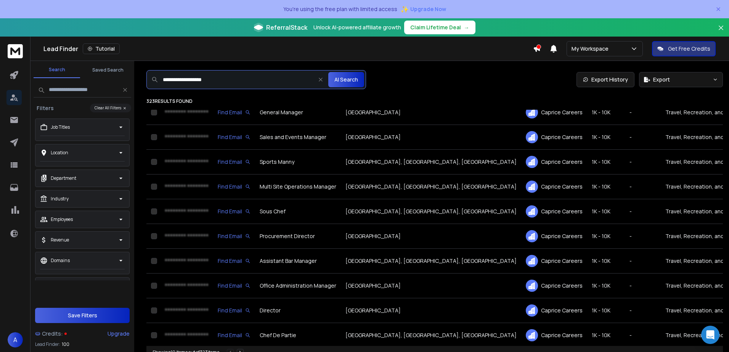
click at [241, 352] on icon at bounding box center [240, 352] width 2 height 3
click at [244, 349] on button at bounding box center [241, 352] width 7 height 7
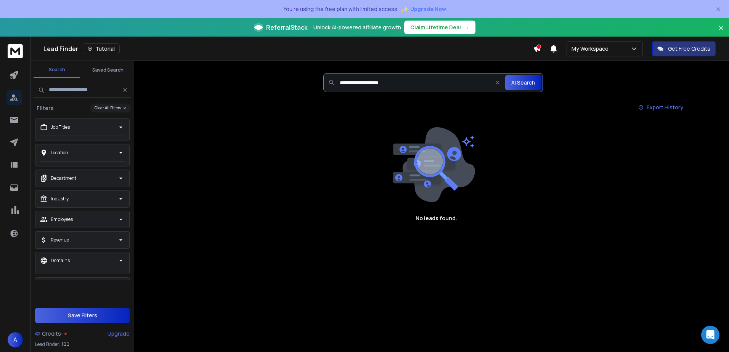
click at [519, 88] on button "AI Search" at bounding box center [523, 82] width 36 height 15
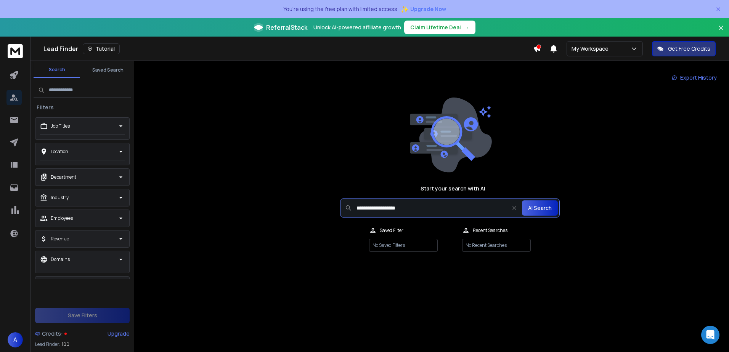
click at [531, 209] on button "AI Search" at bounding box center [540, 208] width 36 height 15
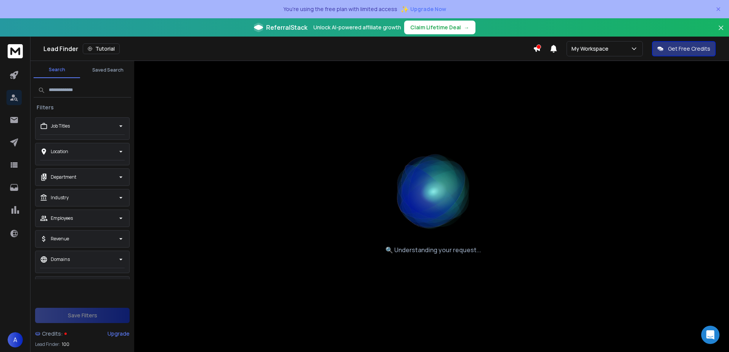
type input "**********"
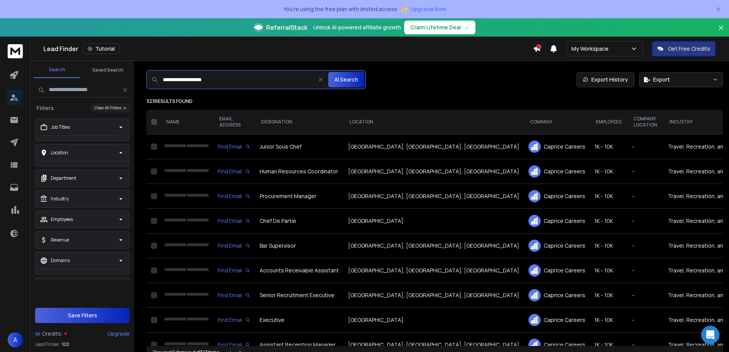
click at [52, 151] on p "Location" at bounding box center [60, 153] width 18 height 6
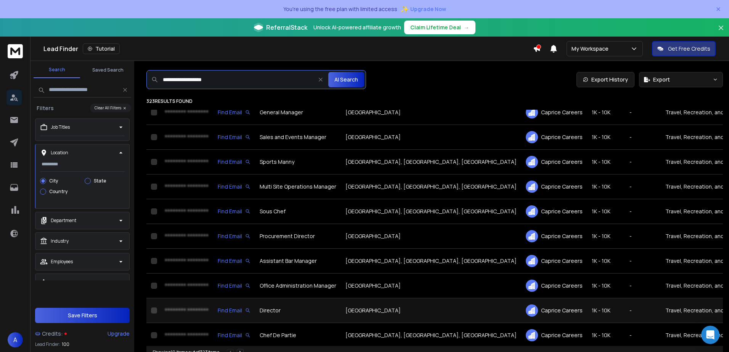
click at [288, 306] on td "Director" at bounding box center [298, 310] width 86 height 25
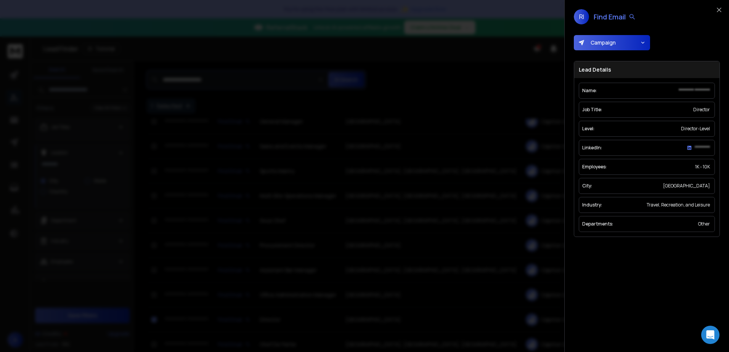
click at [699, 86] on div "Name: ******** ********" at bounding box center [647, 91] width 136 height 16
click at [698, 94] on div "******** ********" at bounding box center [694, 90] width 34 height 9
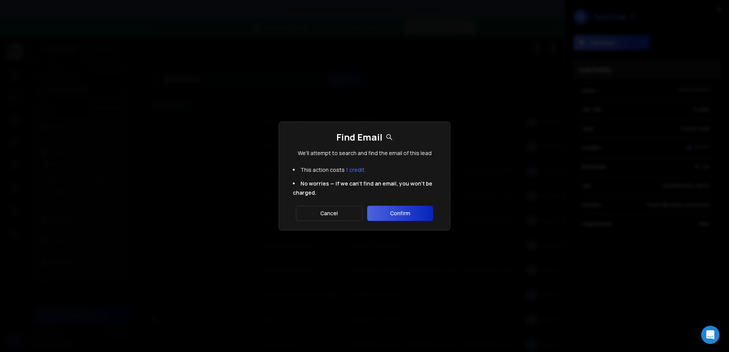
click at [394, 220] on button "Confirm" at bounding box center [400, 213] width 66 height 15
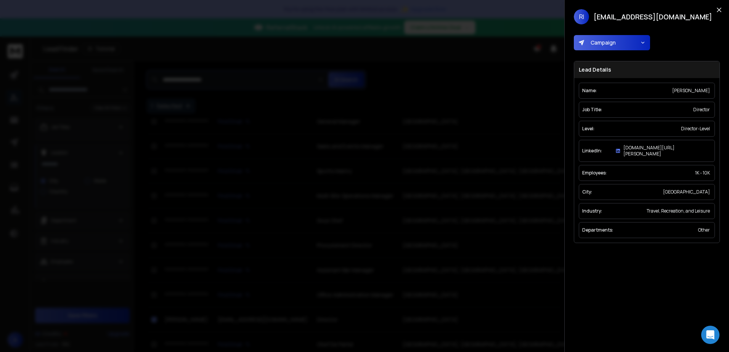
click at [719, 9] on icon "button" at bounding box center [719, 10] width 8 height 8
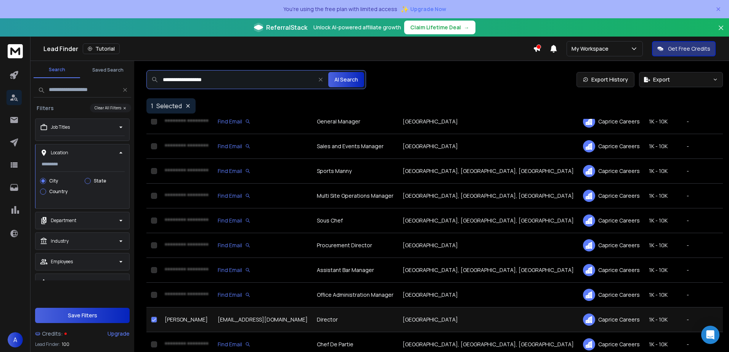
click at [232, 316] on div "vhoman@caprice-holdings.co.uk" at bounding box center [263, 320] width 90 height 8
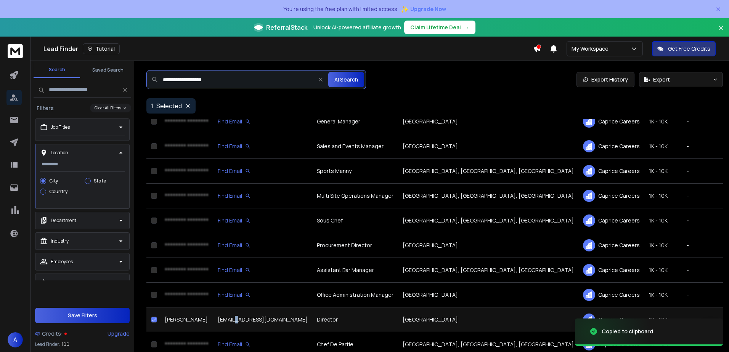
click at [232, 316] on div "vhoman@caprice-holdings.co.uk" at bounding box center [263, 320] width 90 height 8
drag, startPoint x: 232, startPoint y: 315, endPoint x: 226, endPoint y: 315, distance: 5.3
click at [226, 316] on div "vhoman@caprice-holdings.co.uk" at bounding box center [263, 320] width 90 height 8
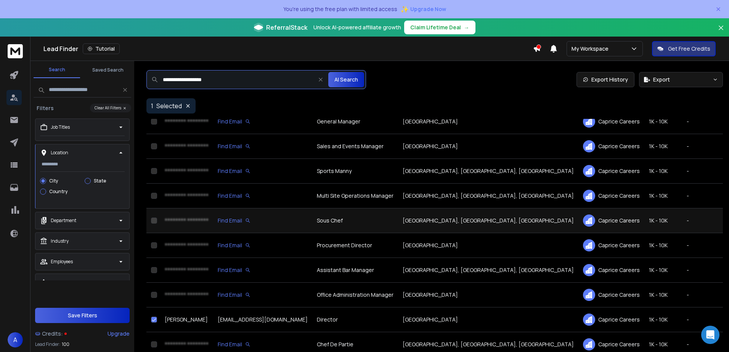
click at [272, 209] on td "Find Email" at bounding box center [262, 221] width 99 height 25
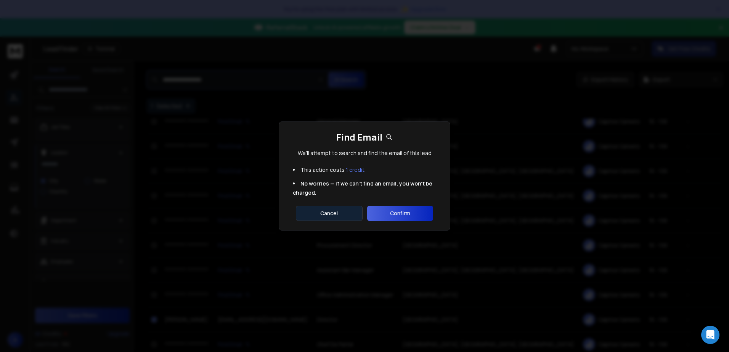
click at [302, 212] on button "Cancel" at bounding box center [329, 213] width 67 height 15
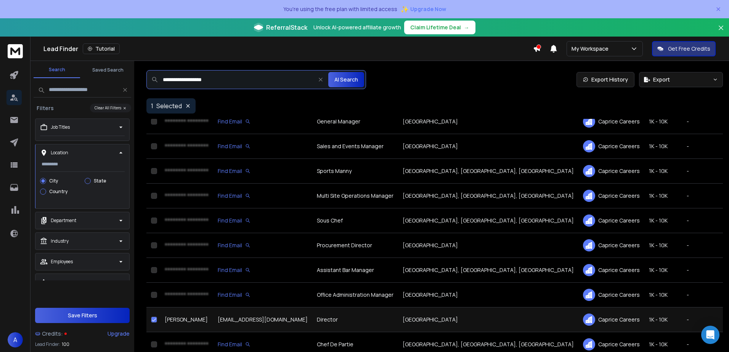
click at [284, 316] on div "vhoman@caprice-holdings.co.uk" at bounding box center [263, 320] width 90 height 8
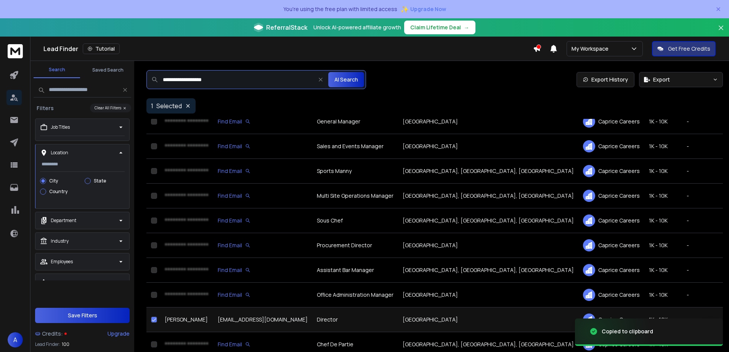
click at [157, 317] on div at bounding box center [155, 320] width 9 height 6
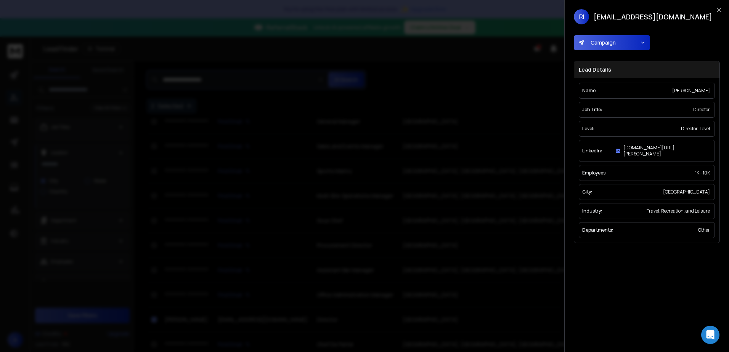
click at [616, 45] on div "Campaign" at bounding box center [607, 43] width 59 height 8
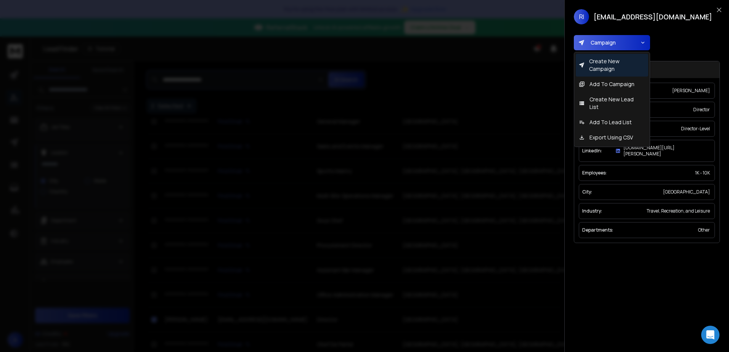
click at [616, 45] on div "Campaign" at bounding box center [607, 43] width 59 height 8
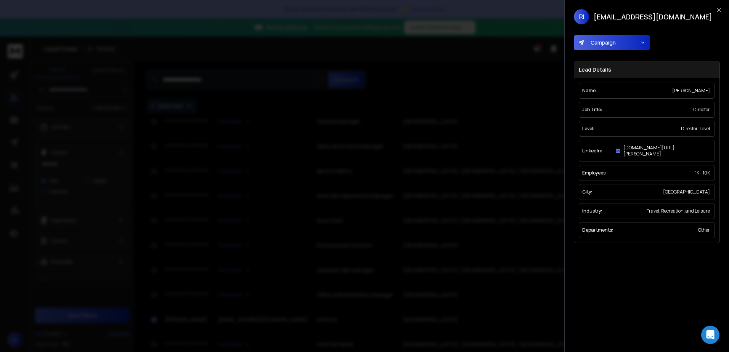
click at [627, 154] on span "linkedin.com/in/vernon-homan-a2348a33" at bounding box center [666, 151] width 87 height 12
drag, startPoint x: 653, startPoint y: 154, endPoint x: 616, endPoint y: 148, distance: 37.4
click at [616, 148] on div "linkedin.com/in/vernon-homan-a2348a33" at bounding box center [663, 151] width 94 height 12
drag, startPoint x: 616, startPoint y: 148, endPoint x: 656, endPoint y: 150, distance: 40.1
drag, startPoint x: 656, startPoint y: 150, endPoint x: 637, endPoint y: 120, distance: 35.8
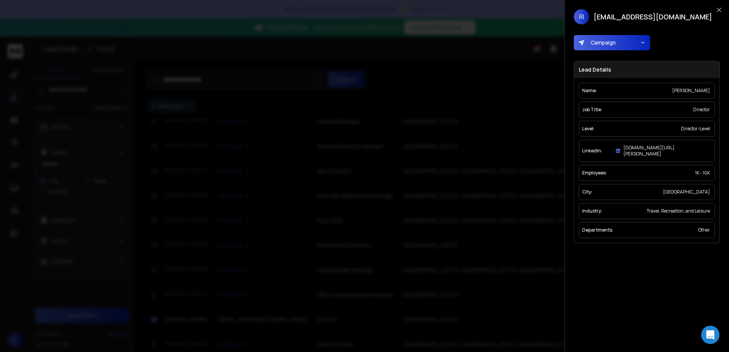
click at [637, 120] on div "Name: Vernon Homan Job Title: Director Level: Director-Level LinkedIn: linkedin…" at bounding box center [646, 163] width 145 height 160
drag, startPoint x: 649, startPoint y: 151, endPoint x: 623, endPoint y: 148, distance: 26.1
click at [623, 148] on span "linkedin.com/in/vernon-homan-a2348a33" at bounding box center [666, 151] width 87 height 12
drag, startPoint x: 623, startPoint y: 148, endPoint x: 636, endPoint y: 148, distance: 13.3
copy span "linkedin.com/in/vernon-homan-a2348a33"
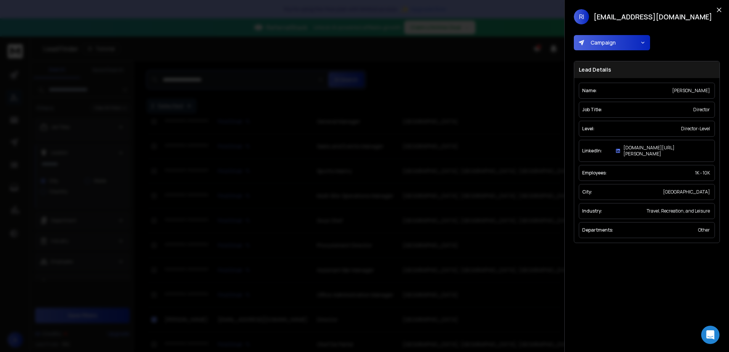
click at [715, 8] on icon "button" at bounding box center [719, 10] width 8 height 8
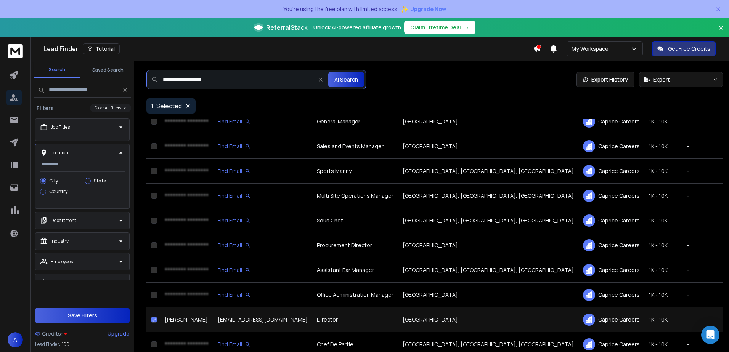
click at [279, 317] on div "vhoman@caprice-holdings.co.uk" at bounding box center [263, 320] width 90 height 8
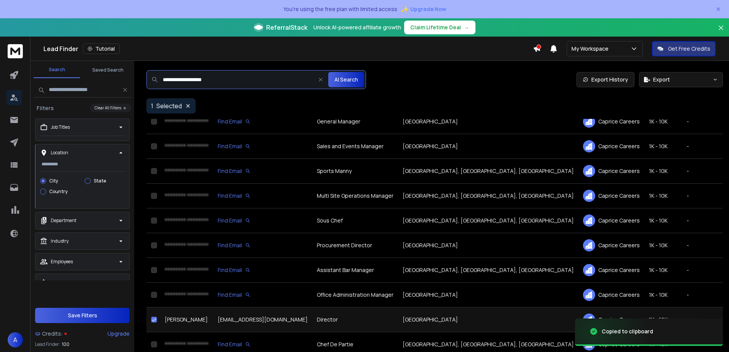
click at [292, 316] on div "vhoman@caprice-holdings.co.uk" at bounding box center [263, 320] width 90 height 8
click at [295, 311] on td "vhoman@caprice-holdings.co.uk" at bounding box center [262, 320] width 99 height 25
click at [156, 317] on button "button" at bounding box center [154, 320] width 6 height 6
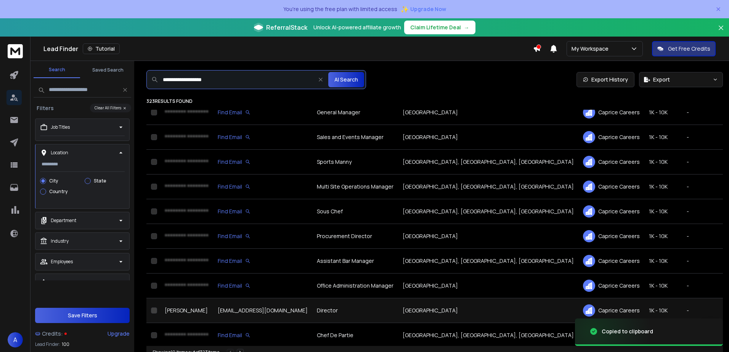
click at [249, 307] on div "vhoman@caprice-holdings.co.uk" at bounding box center [263, 311] width 90 height 8
click at [586, 307] on icon at bounding box center [589, 310] width 6 height 7
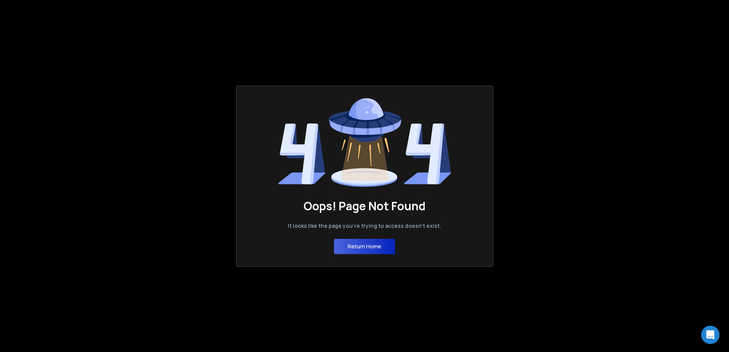
click at [388, 244] on button "Return Home" at bounding box center [364, 246] width 61 height 15
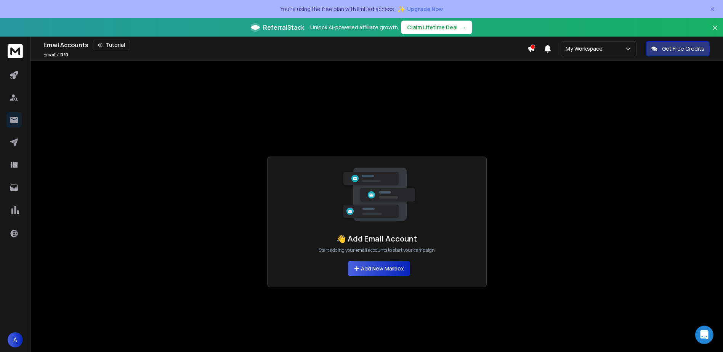
click at [386, 269] on button "Add New Mailbox" at bounding box center [379, 268] width 62 height 15
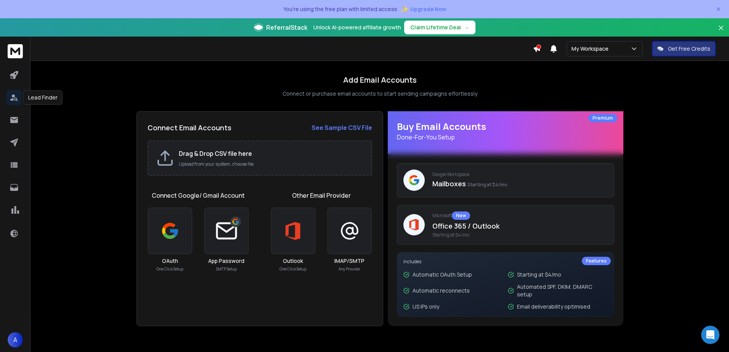
click at [18, 93] on icon at bounding box center [14, 97] width 9 height 9
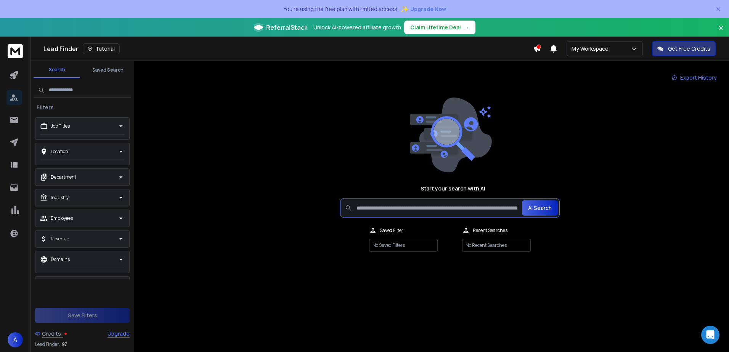
click at [73, 337] on link "Credits: Upgrade" at bounding box center [82, 333] width 95 height 15
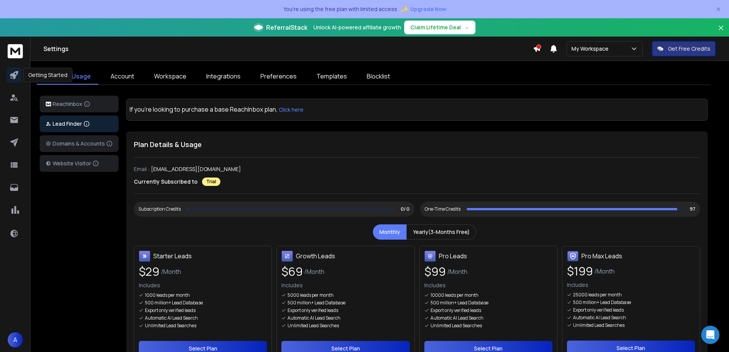
click at [18, 80] on link at bounding box center [13, 74] width 15 height 15
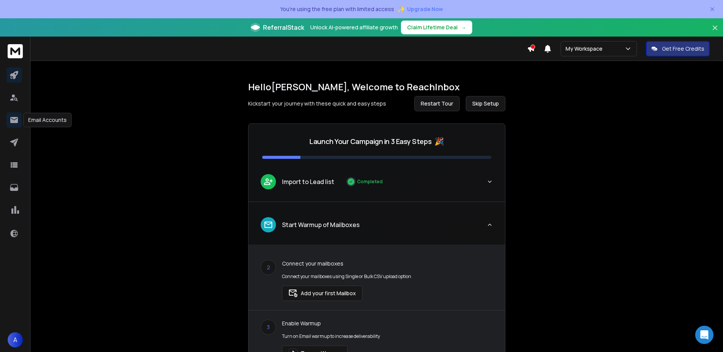
click at [14, 114] on link at bounding box center [13, 119] width 15 height 15
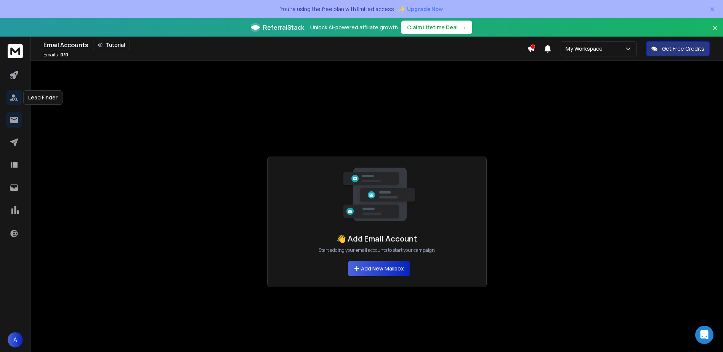
click at [16, 93] on icon at bounding box center [14, 97] width 9 height 9
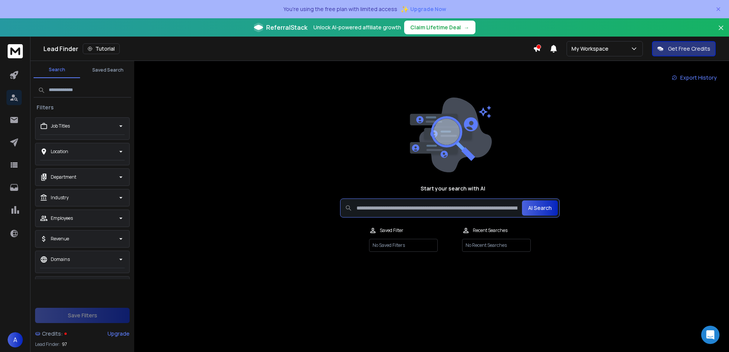
drag, startPoint x: 387, startPoint y: 191, endPoint x: 420, endPoint y: 205, distance: 35.7
click at [387, 192] on div "Export History Start your search with AI" at bounding box center [449, 131] width 607 height 122
click at [419, 205] on textarea at bounding box center [436, 208] width 161 height 15
type textarea "**********"
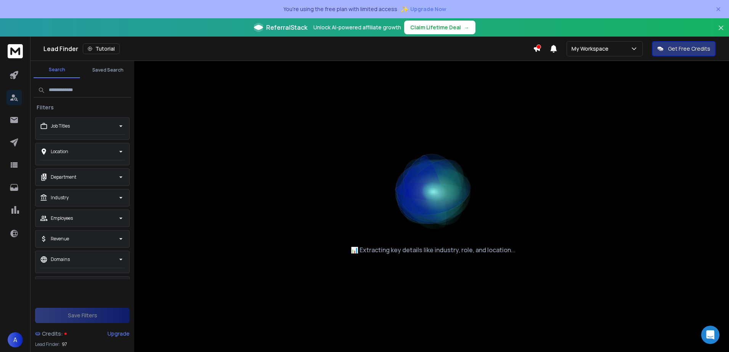
click at [89, 219] on div "Employees" at bounding box center [82, 219] width 85 height 8
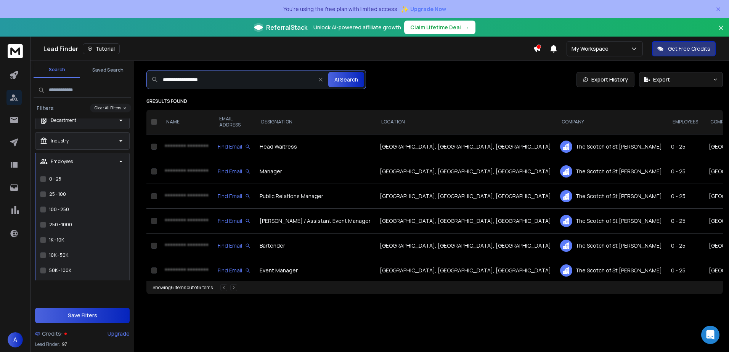
scroll to position [76, 0]
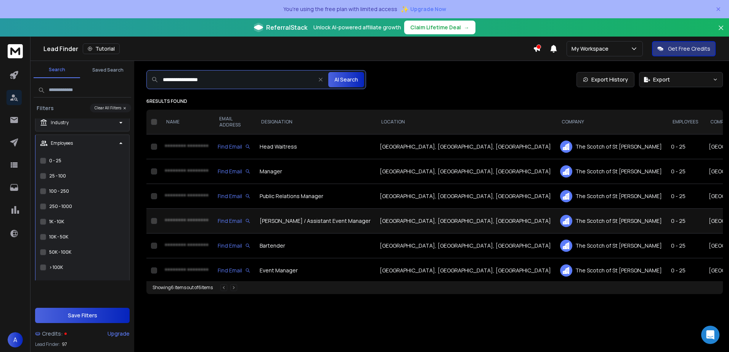
click at [224, 218] on div "Find Email" at bounding box center [234, 221] width 33 height 8
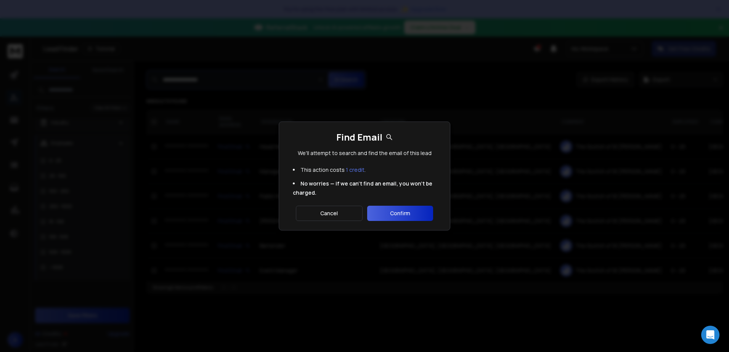
click at [379, 214] on button "Confirm" at bounding box center [400, 213] width 66 height 15
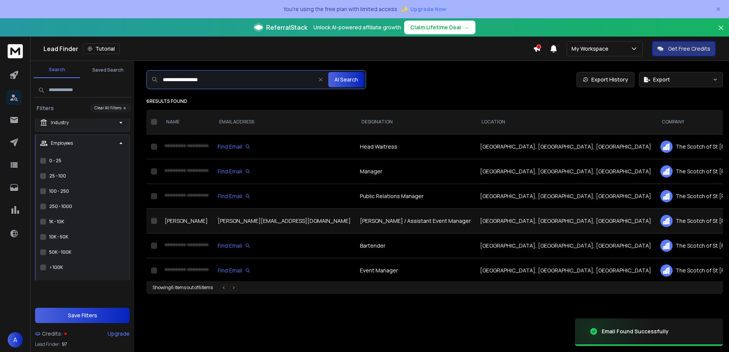
click at [355, 227] on td "Booker / Assistant Event Manager" at bounding box center [415, 221] width 120 height 25
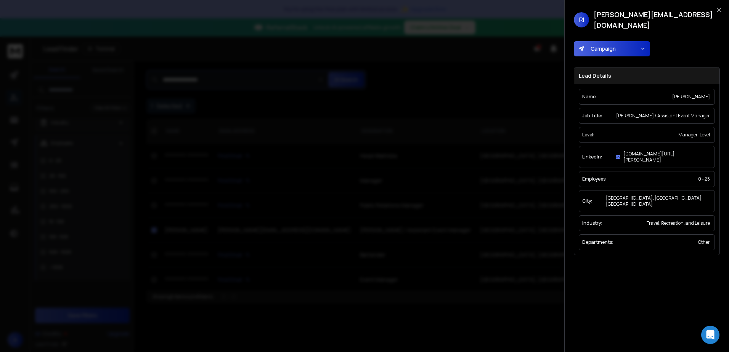
click at [711, 13] on div "RI josh@the-scotch.co.uk" at bounding box center [647, 19] width 146 height 21
click at [719, 6] on icon "button" at bounding box center [719, 10] width 8 height 8
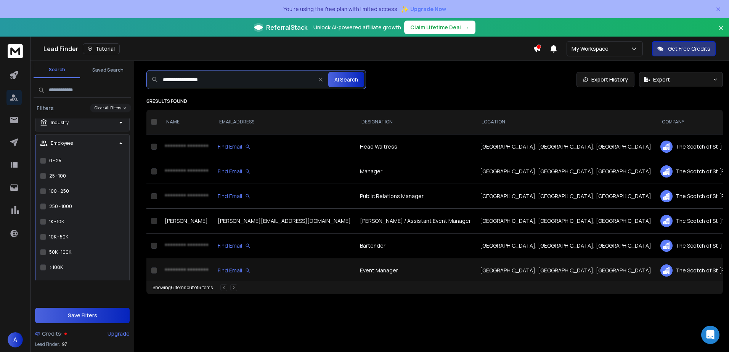
click at [355, 269] on td "Event Manager" at bounding box center [415, 270] width 120 height 25
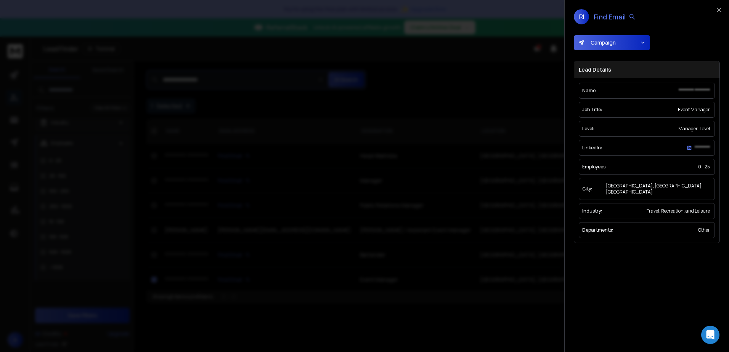
click at [696, 91] on div "******** ********" at bounding box center [694, 90] width 34 height 9
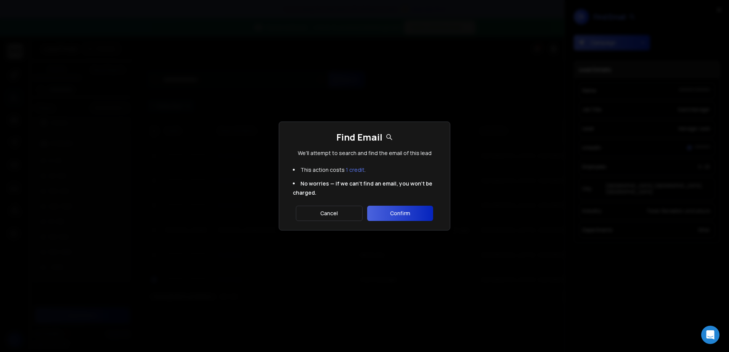
click at [403, 215] on button "Confirm" at bounding box center [400, 213] width 66 height 15
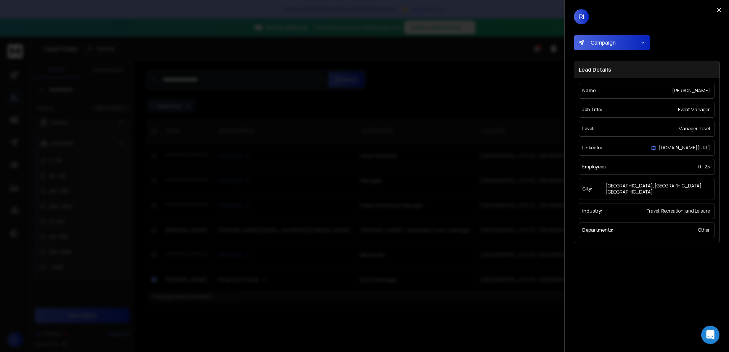
click at [717, 11] on icon "button" at bounding box center [719, 10] width 8 height 8
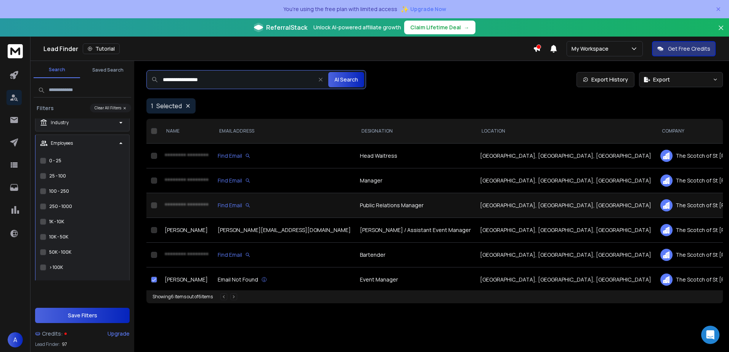
click at [355, 208] on td "Public Relations Manager" at bounding box center [415, 205] width 120 height 25
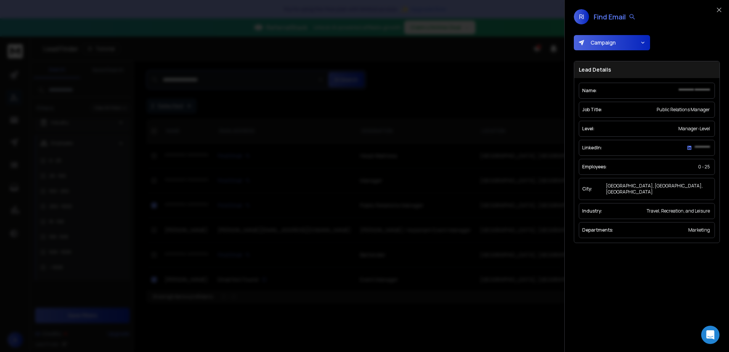
click at [693, 91] on div "******** ********" at bounding box center [694, 90] width 34 height 9
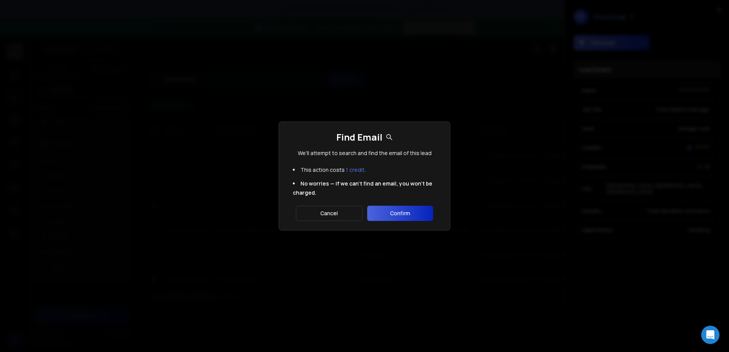
click at [420, 216] on button "Confirm" at bounding box center [400, 213] width 66 height 15
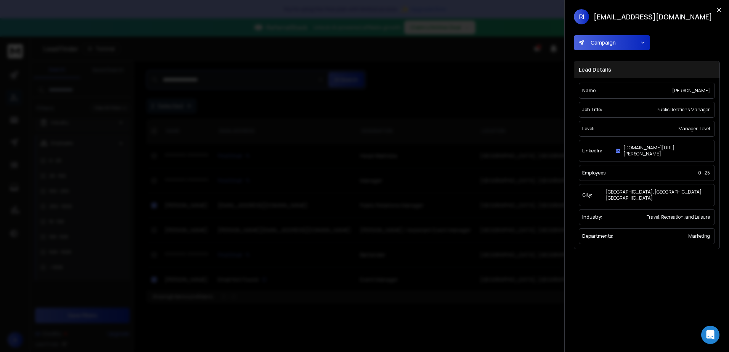
click at [718, 11] on icon "button" at bounding box center [719, 10] width 4 height 4
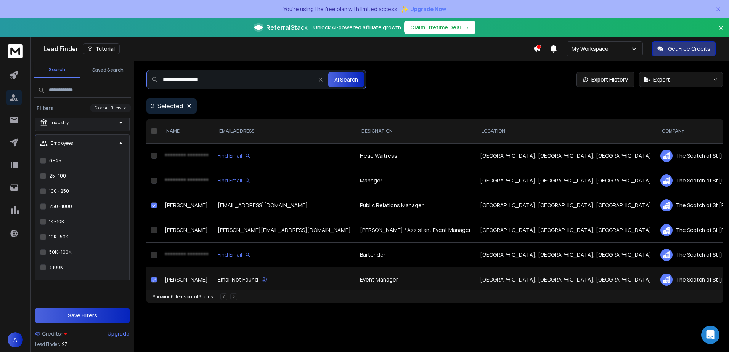
click at [158, 282] on div at bounding box center [155, 280] width 9 height 6
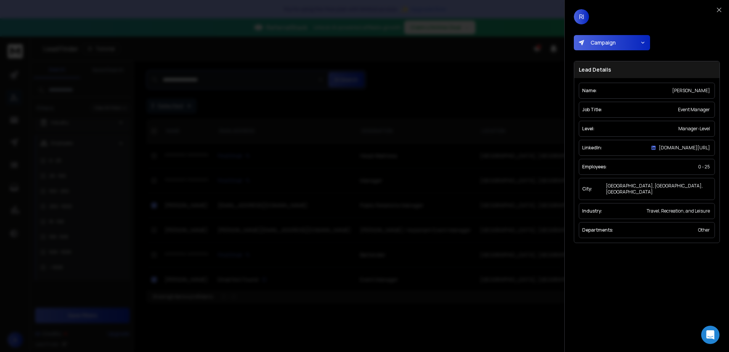
click at [719, 5] on div "Multi Select Table Sheet RI Campaign Lead Details Name: Abdul Job Title: Event …" at bounding box center [646, 176] width 165 height 352
click at [714, 15] on div "RI" at bounding box center [647, 16] width 146 height 15
click at [722, 10] on icon "button" at bounding box center [719, 10] width 8 height 8
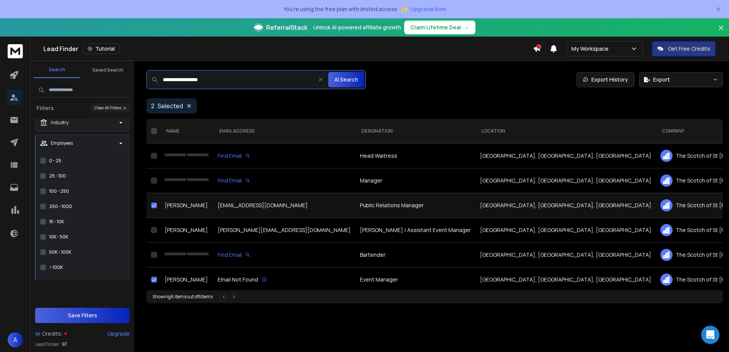
click at [156, 204] on button "button" at bounding box center [154, 205] width 6 height 6
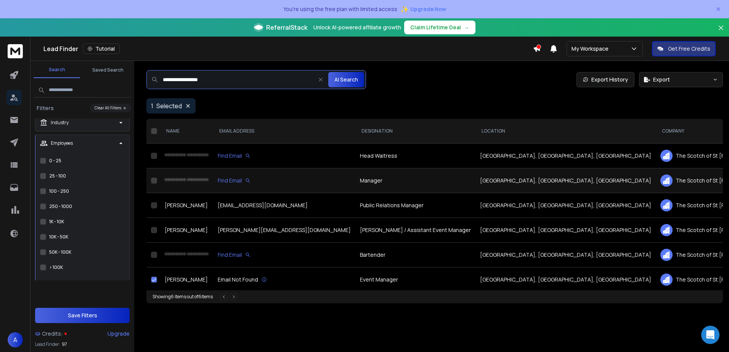
click at [355, 175] on td "Manager" at bounding box center [415, 180] width 120 height 25
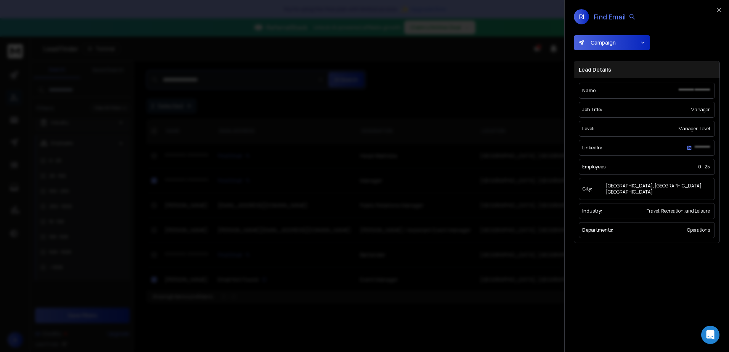
click at [695, 88] on div "******** ********" at bounding box center [694, 90] width 34 height 9
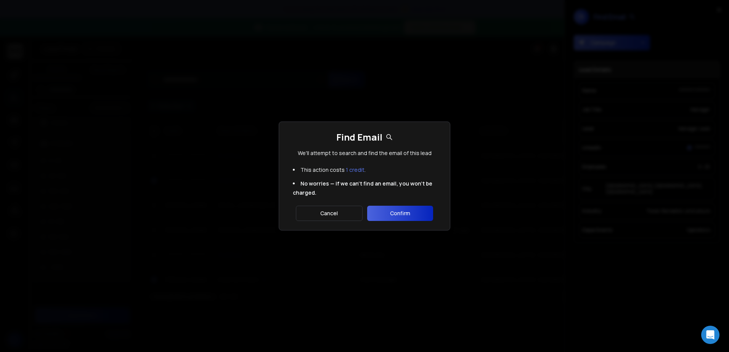
click at [422, 212] on button "Confirm" at bounding box center [400, 213] width 66 height 15
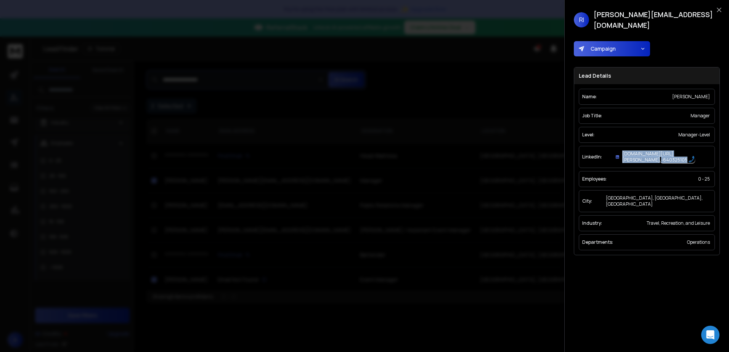
drag, startPoint x: 620, startPoint y: 146, endPoint x: 648, endPoint y: 156, distance: 29.7
click at [648, 156] on div "linkedin.com/in/martin-jancsik -640325105" at bounding box center [663, 157] width 94 height 12
drag, startPoint x: 648, startPoint y: 156, endPoint x: 630, endPoint y: 153, distance: 18.5
copy span "linkedin.com/in/martin-jancsik -640325105"
click at [718, 11] on icon "button" at bounding box center [719, 10] width 4 height 4
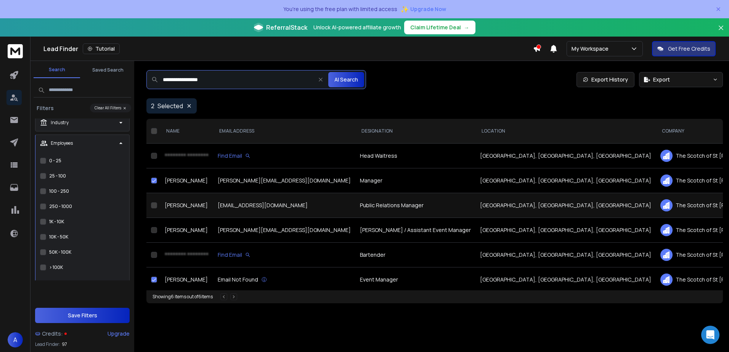
click at [355, 205] on td "Public Relations Manager" at bounding box center [415, 205] width 120 height 25
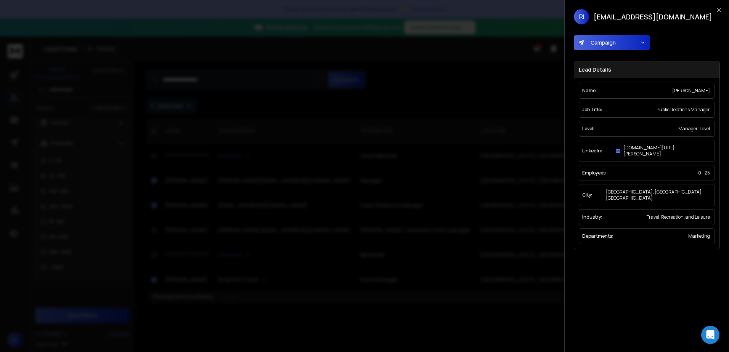
drag, startPoint x: 712, startPoint y: 147, endPoint x: 629, endPoint y: 152, distance: 83.7
click at [633, 152] on div "LinkedIn: linkedin.com/in/matt-spooner-81a2836a" at bounding box center [647, 151] width 136 height 22
click at [625, 154] on div "LinkedIn: linkedin.com/in/matt-spooner-81a2836a" at bounding box center [647, 151] width 136 height 22
drag, startPoint x: 625, startPoint y: 154, endPoint x: 635, endPoint y: 154, distance: 9.9
click at [627, 154] on div "LinkedIn: linkedin.com/in/matt-spooner-81a2836a" at bounding box center [647, 151] width 136 height 22
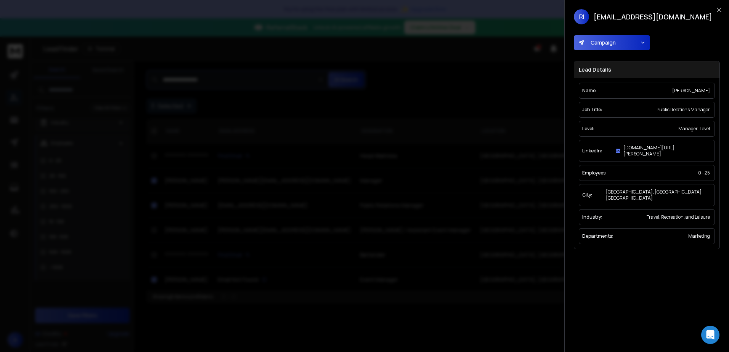
drag, startPoint x: 714, startPoint y: 144, endPoint x: 625, endPoint y: 157, distance: 89.4
click at [625, 157] on div "Name: Matt Spooner Job Title: Public Relations Manager Level: Manager-Level Lin…" at bounding box center [646, 166] width 145 height 166
drag, startPoint x: 625, startPoint y: 157, endPoint x: 675, endPoint y: 149, distance: 50.1
copy span "linkedin.com/in/matt-spooner-81a2836a"
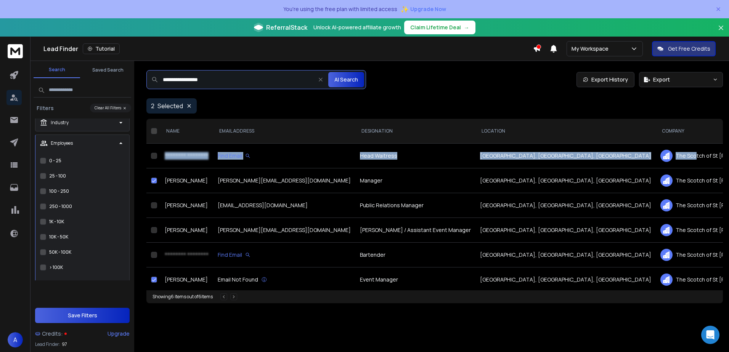
drag, startPoint x: 503, startPoint y: 157, endPoint x: 516, endPoint y: 130, distance: 30.4
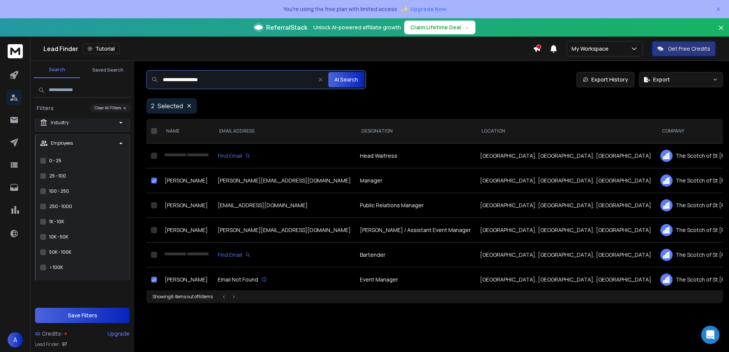
drag, startPoint x: 211, startPoint y: 74, endPoint x: 131, endPoint y: 79, distance: 80.2
click at [131, 76] on div "**********" at bounding box center [379, 68] width 698 height 15
click at [323, 80] on icon at bounding box center [321, 80] width 6 height 6
click at [234, 77] on textarea at bounding box center [243, 79] width 161 height 15
type textarea "**********"
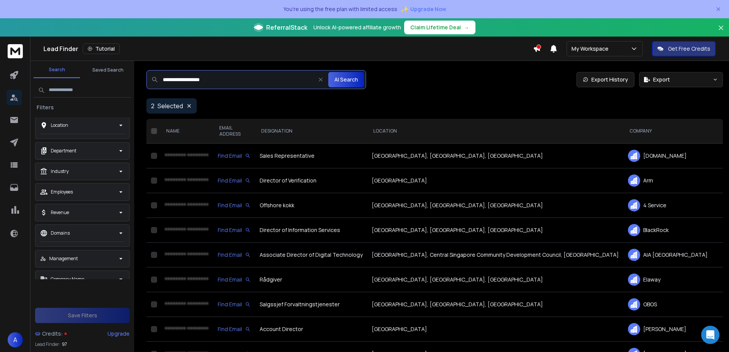
scroll to position [0, 0]
click at [63, 147] on div "Location" at bounding box center [82, 154] width 95 height 22
click at [121, 154] on icon at bounding box center [121, 152] width 8 height 8
click at [120, 150] on icon at bounding box center [121, 152] width 8 height 8
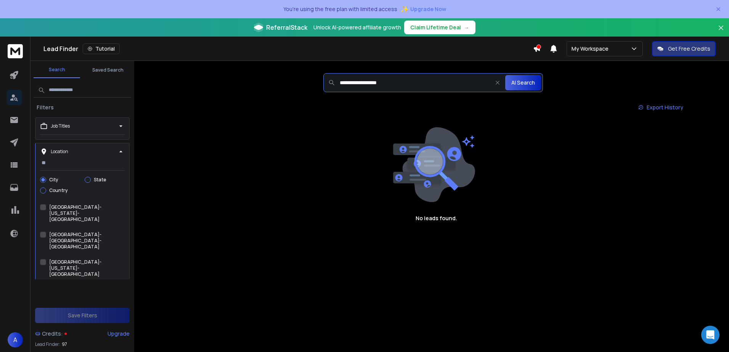
type input "**"
click at [98, 232] on label "London-England-United Kingdom" at bounding box center [86, 241] width 75 height 18
click at [46, 232] on Kingdom "London-England-United Kingdom" at bounding box center [43, 235] width 6 height 6
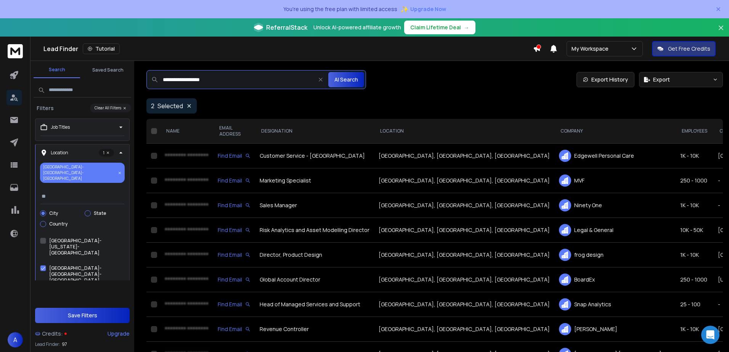
click at [348, 78] on button "AI Search" at bounding box center [346, 79] width 36 height 15
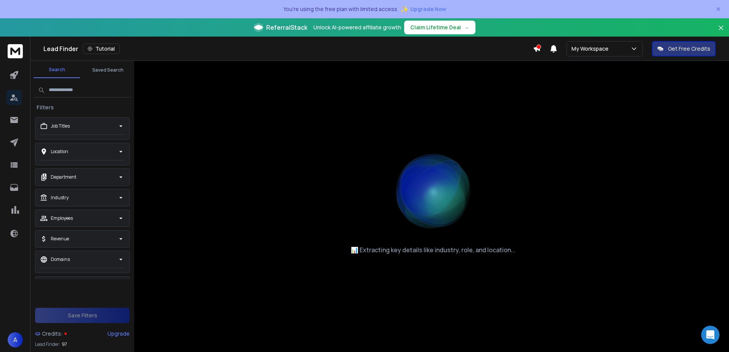
type input "**********"
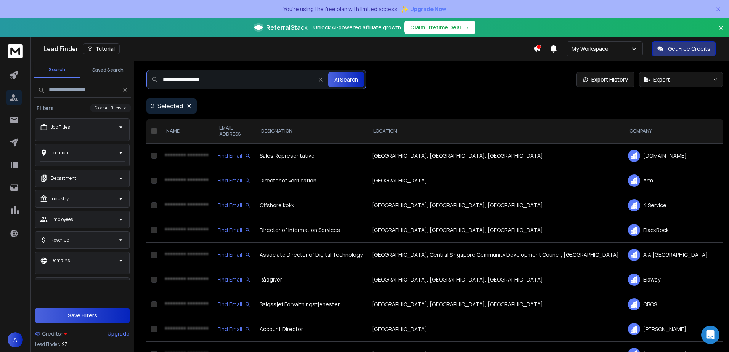
click at [272, 92] on div "**********" at bounding box center [434, 235] width 576 height 330
click at [317, 82] on div "**********" at bounding box center [256, 79] width 220 height 19
click at [321, 77] on icon at bounding box center [321, 80] width 6 height 6
click at [315, 83] on textarea "**********" at bounding box center [243, 79] width 161 height 15
type textarea "**********"
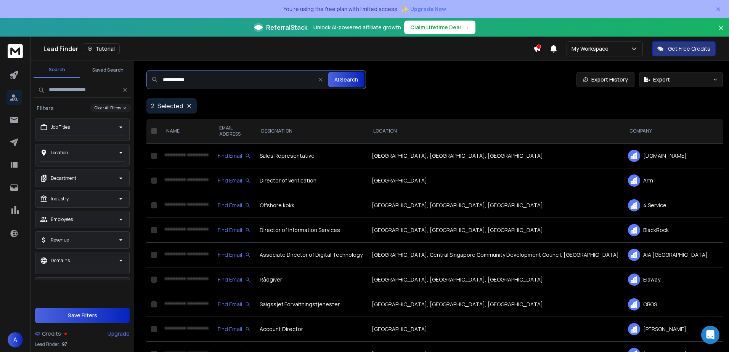
click at [356, 78] on button "AI Search" at bounding box center [346, 79] width 36 height 15
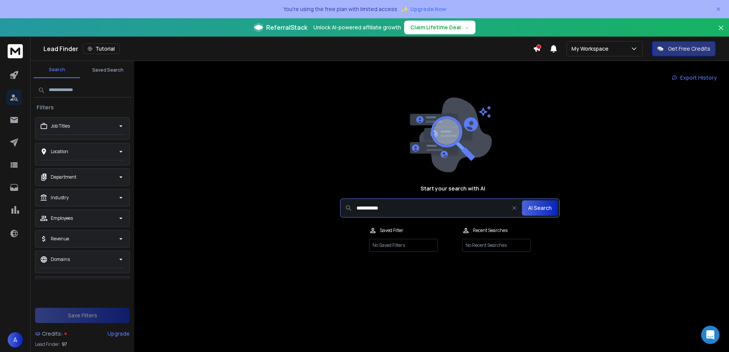
click at [548, 213] on button "AI Search" at bounding box center [540, 208] width 36 height 15
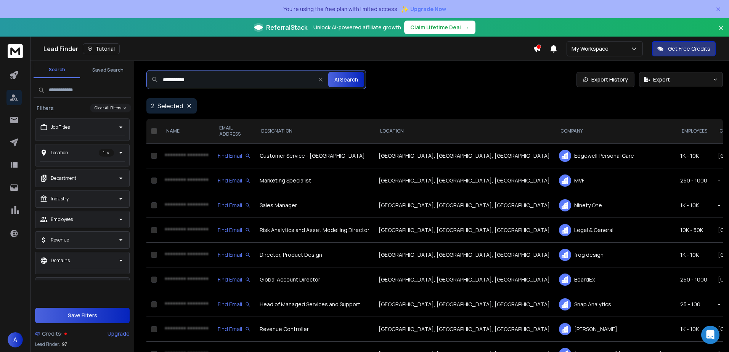
click at [189, 104] on icon at bounding box center [189, 106] width 6 height 6
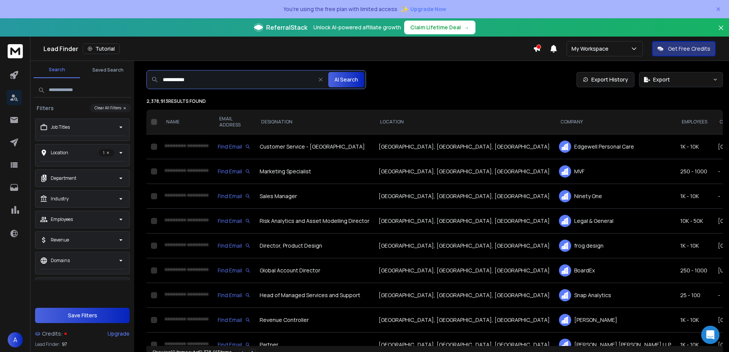
click at [114, 153] on div "1" at bounding box center [112, 153] width 26 height 8
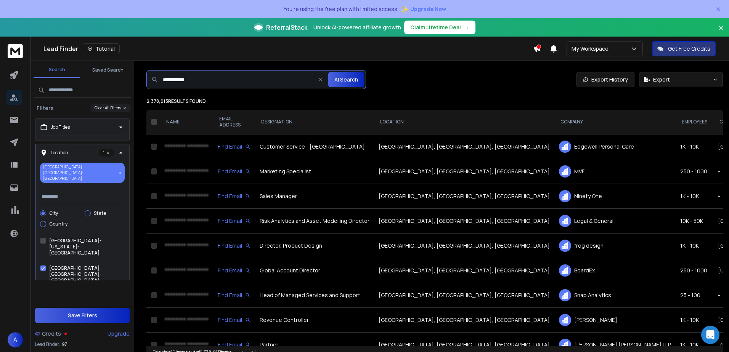
click at [55, 210] on label "City" at bounding box center [53, 213] width 9 height 6
click at [46, 210] on button "City" at bounding box center [43, 213] width 6 height 6
click at [48, 210] on div "City" at bounding box center [60, 213] width 40 height 6
click at [45, 212] on circle "button" at bounding box center [43, 213] width 3 height 3
click at [42, 265] on Kingdom "London-England-United Kingdom" at bounding box center [43, 268] width 6 height 6
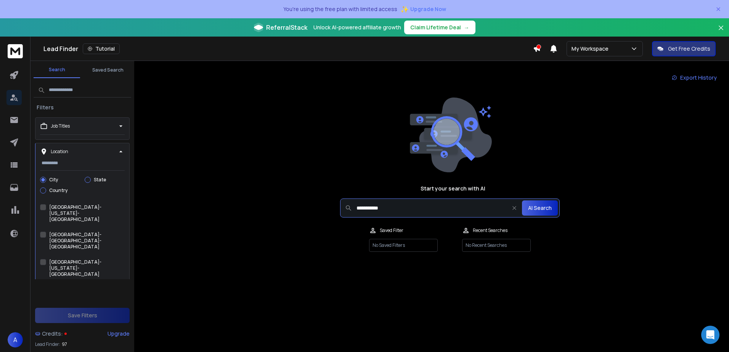
click at [557, 216] on div "**********" at bounding box center [450, 208] width 220 height 19
click at [543, 209] on button "AI Search" at bounding box center [540, 208] width 36 height 15
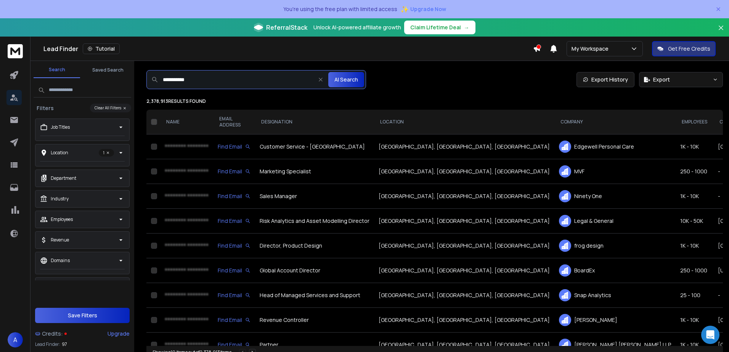
drag, startPoint x: 167, startPoint y: 75, endPoint x: 79, endPoint y: 83, distance: 88.0
click at [82, 76] on div "**********" at bounding box center [379, 68] width 698 height 15
type textarea "**********"
click at [347, 72] on button "AI Search" at bounding box center [346, 79] width 36 height 15
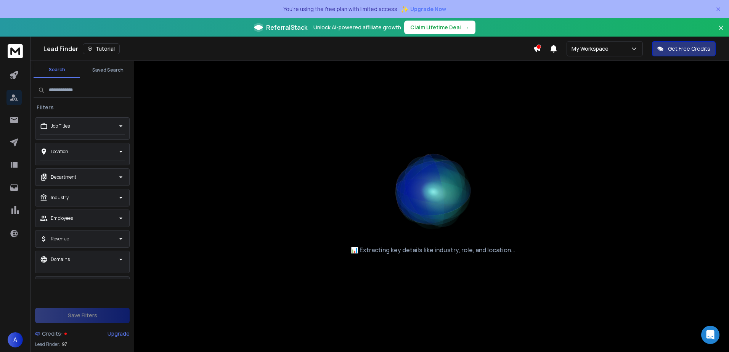
type input "**********"
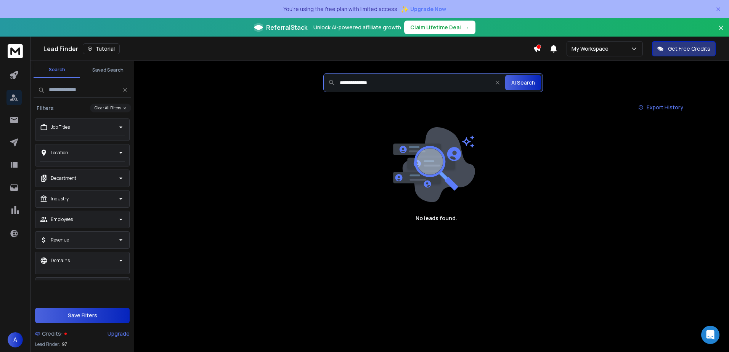
click at [513, 82] on button "AI Search" at bounding box center [523, 82] width 36 height 15
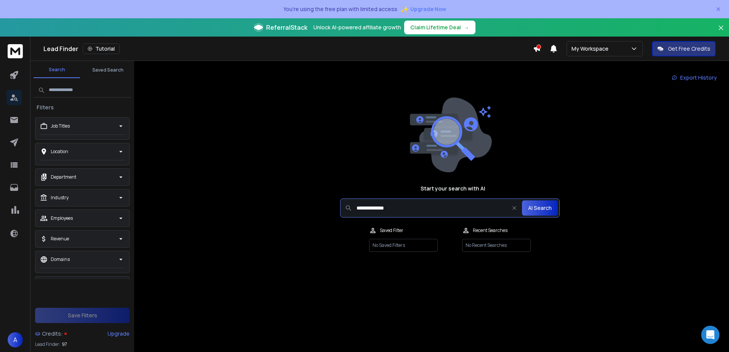
click at [536, 206] on button "AI Search" at bounding box center [540, 208] width 36 height 15
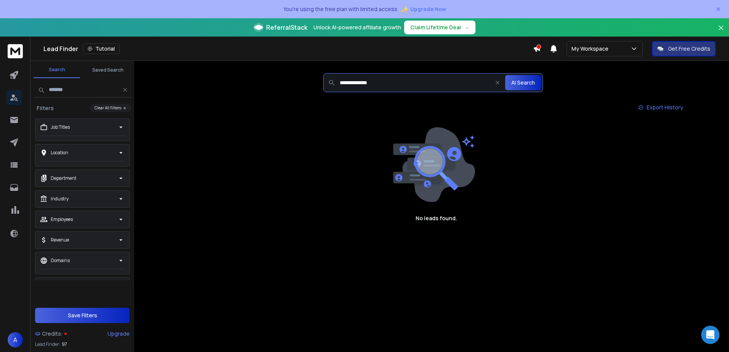
click at [501, 83] on div "**********" at bounding box center [433, 82] width 220 height 19
click at [500, 86] on div "**********" at bounding box center [433, 82] width 220 height 19
type input "**********"
click at [497, 80] on icon at bounding box center [497, 83] width 6 height 6
click at [425, 80] on textarea "**********" at bounding box center [420, 82] width 161 height 15
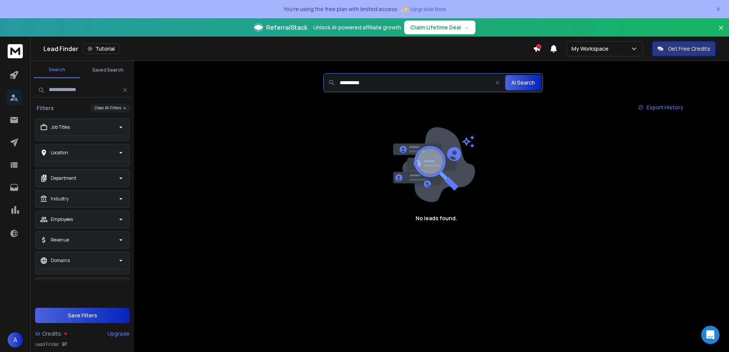
type textarea "**********"
click at [525, 84] on button "AI Search" at bounding box center [523, 82] width 36 height 15
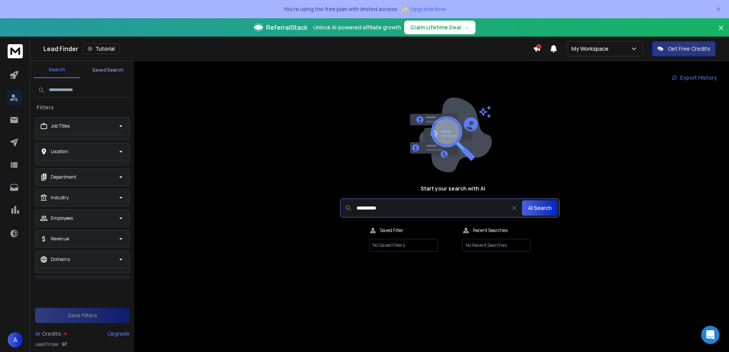
click at [513, 204] on div "**********" at bounding box center [450, 208] width 220 height 19
click at [542, 209] on button "AI Search" at bounding box center [540, 208] width 36 height 15
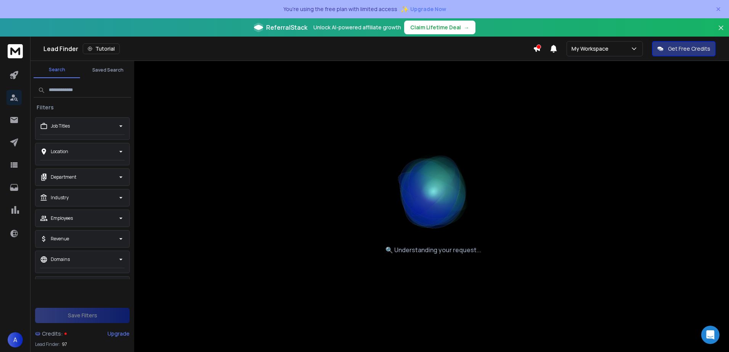
type input "***"
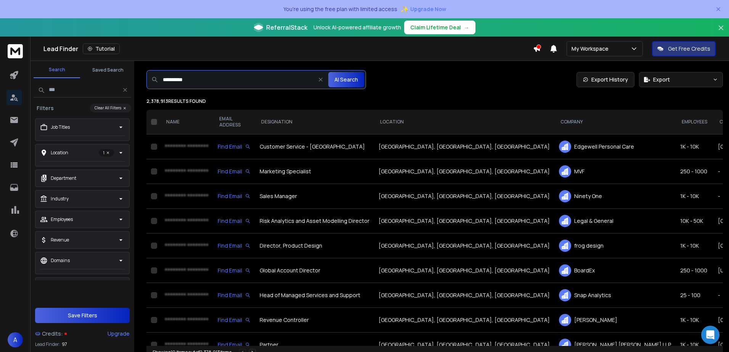
click at [347, 83] on button "AI Search" at bounding box center [346, 79] width 36 height 15
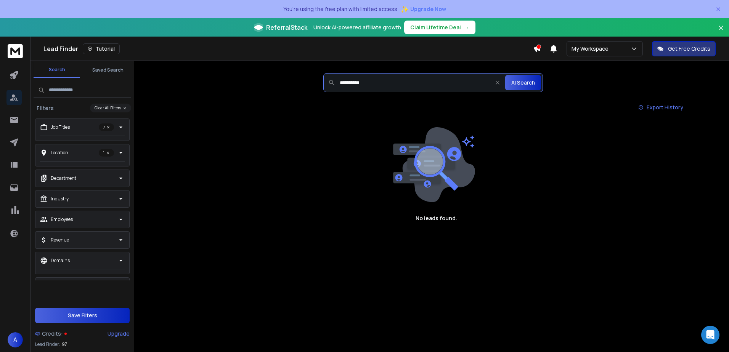
click at [515, 90] on button "AI Search" at bounding box center [523, 82] width 36 height 15
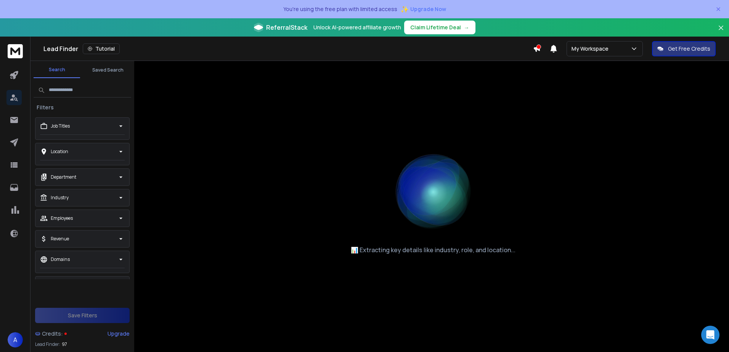
type input "***"
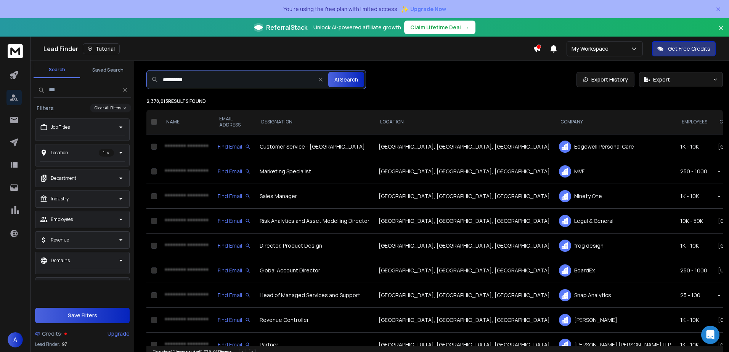
click at [320, 79] on icon at bounding box center [320, 79] width 3 height 3
click at [719, 9] on icon "Close notification" at bounding box center [718, 9] width 3 height 3
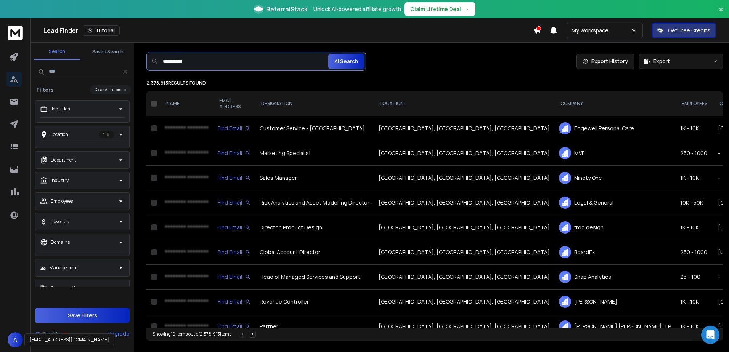
click at [13, 334] on span "A" at bounding box center [15, 339] width 15 height 15
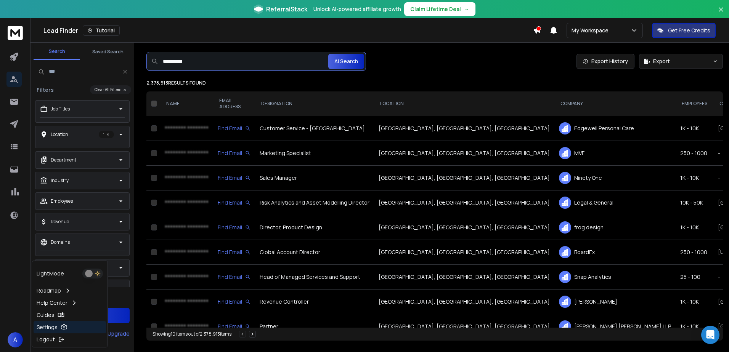
click at [58, 326] on div "Settings" at bounding box center [70, 327] width 72 height 12
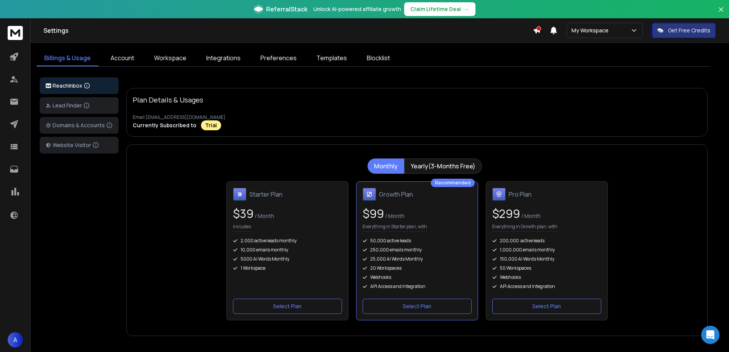
click at [359, 58] on link "Blocklist" at bounding box center [378, 58] width 39 height 16
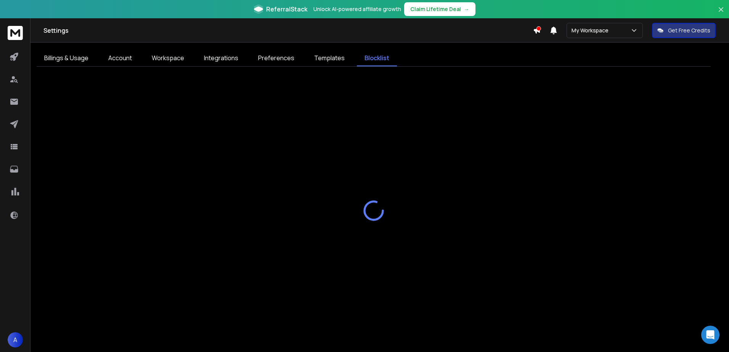
click at [320, 58] on link "Templates" at bounding box center [330, 58] width 46 height 16
click at [119, 58] on link "Account" at bounding box center [120, 58] width 39 height 16
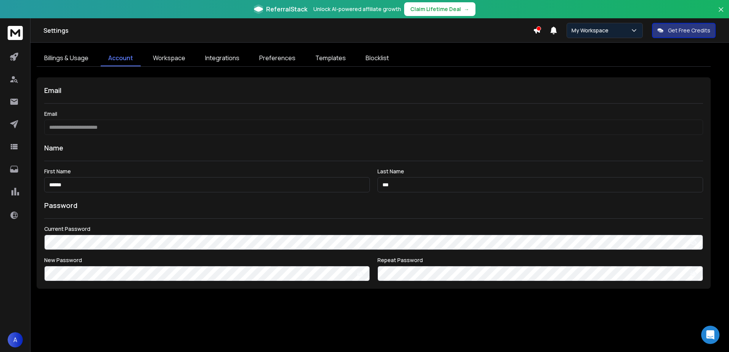
click at [611, 32] on p "My Workspace" at bounding box center [591, 31] width 40 height 8
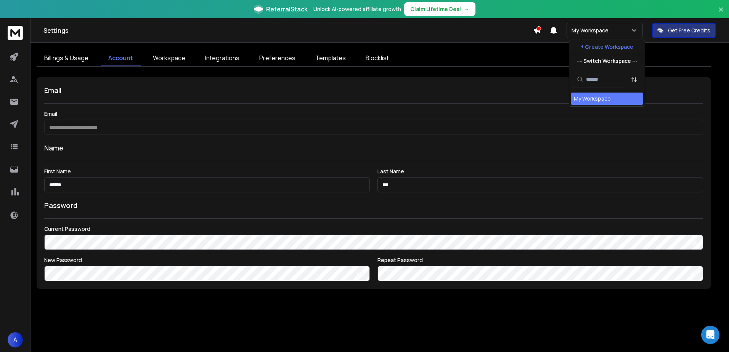
click at [488, 74] on div "**********" at bounding box center [374, 210] width 674 height 279
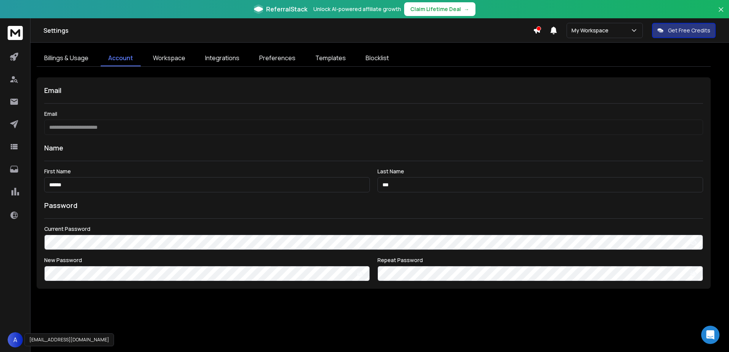
click at [10, 336] on span "A" at bounding box center [15, 339] width 15 height 15
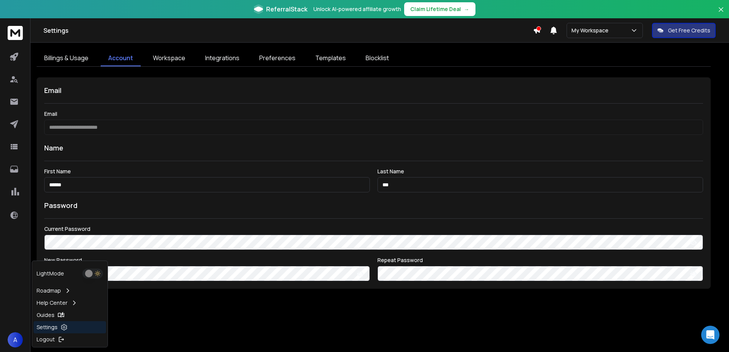
click at [48, 326] on p "Settings" at bounding box center [47, 328] width 21 height 8
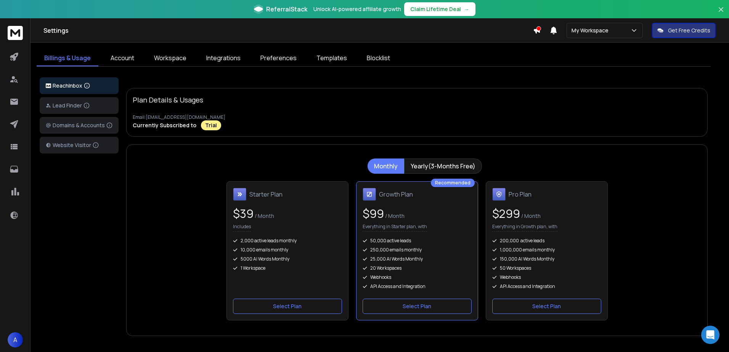
click at [23, 337] on div "A" at bounding box center [15, 186] width 30 height 337
click at [18, 341] on span "A" at bounding box center [15, 339] width 15 height 15
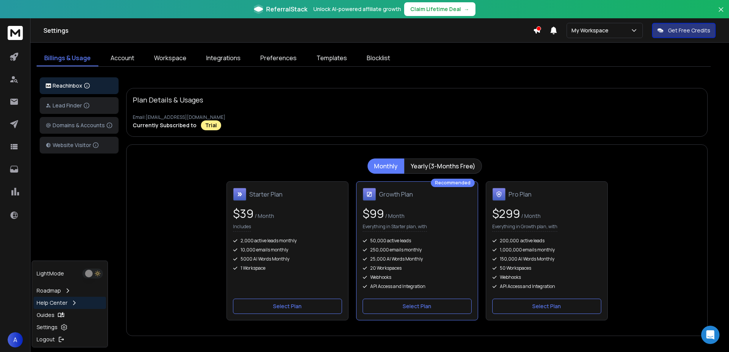
click at [86, 301] on link "Help Center" at bounding box center [70, 303] width 72 height 12
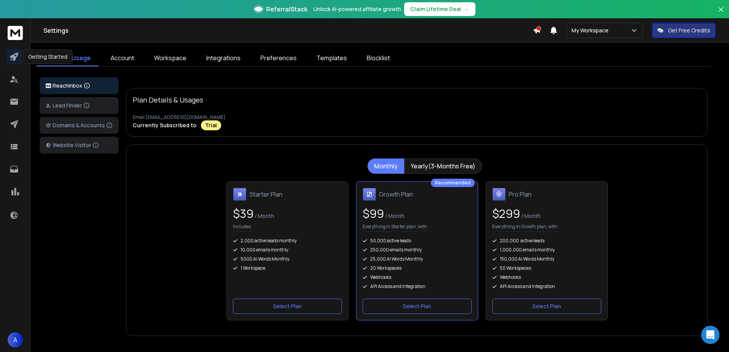
click at [20, 53] on link at bounding box center [13, 56] width 15 height 15
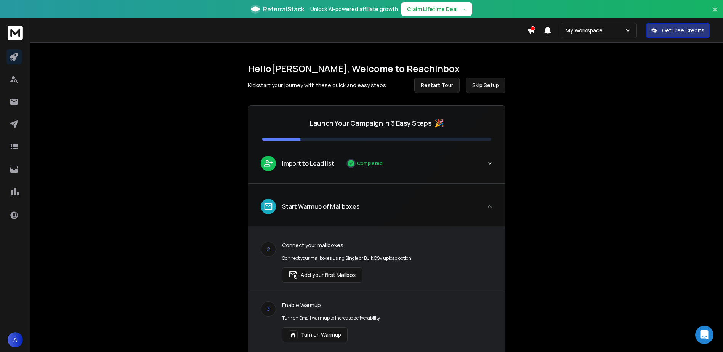
click at [17, 32] on icon at bounding box center [15, 33] width 15 height 14
click at [12, 70] on div at bounding box center [15, 137] width 18 height 177
click at [599, 34] on p "My Workspace" at bounding box center [586, 31] width 40 height 8
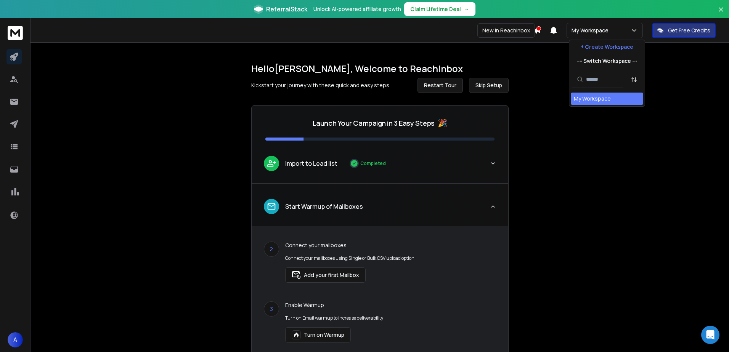
click at [538, 32] on div "My Workspace Get Free Credits" at bounding box center [624, 30] width 183 height 15
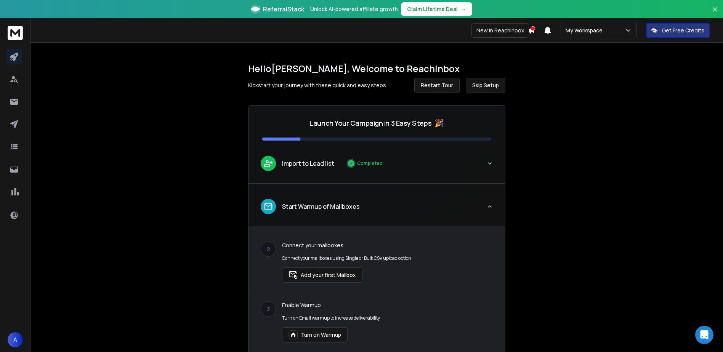
click at [530, 30] on icon at bounding box center [531, 31] width 8 height 8
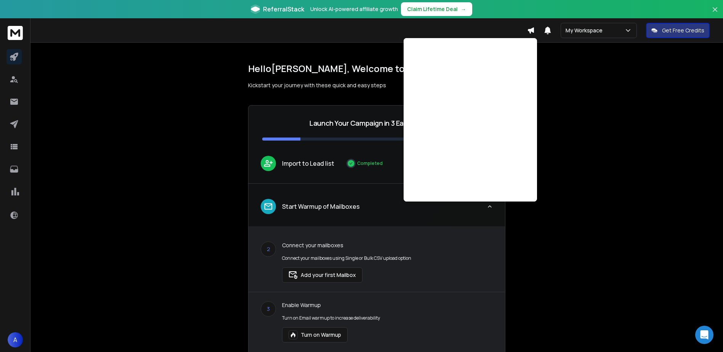
click at [711, 12] on button "Close banner" at bounding box center [715, 14] width 10 height 18
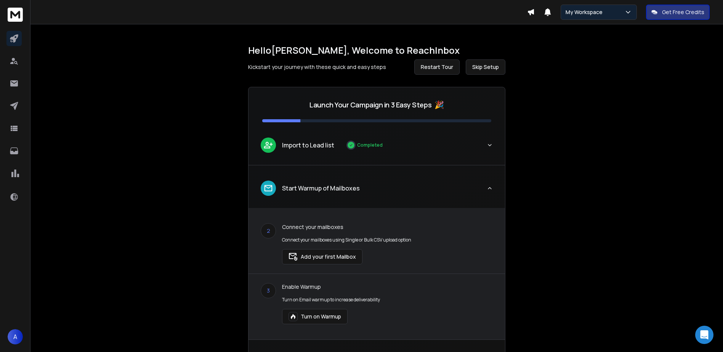
click at [629, 12] on icon "button" at bounding box center [628, 12] width 4 height 2
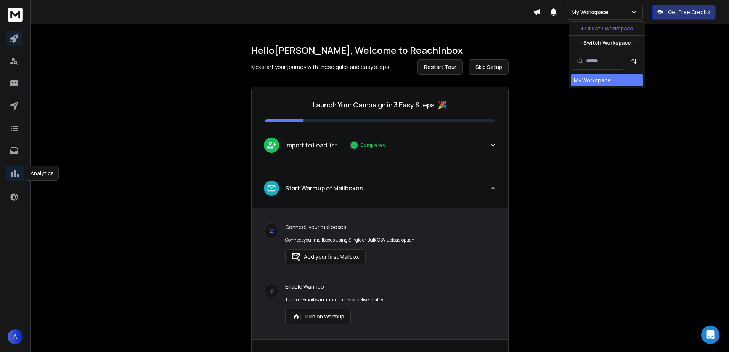
click at [20, 172] on icon at bounding box center [15, 173] width 11 height 11
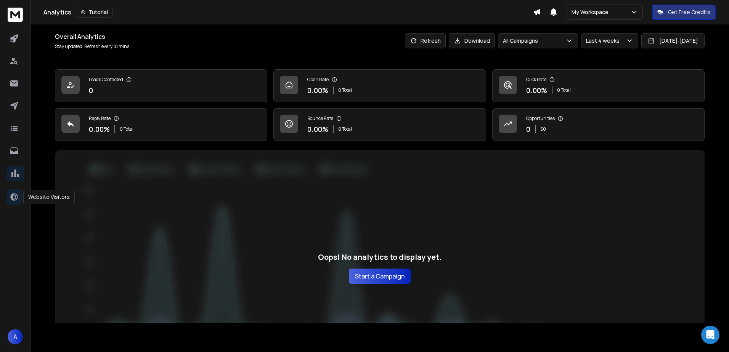
click at [15, 196] on icon at bounding box center [14, 197] width 8 height 8
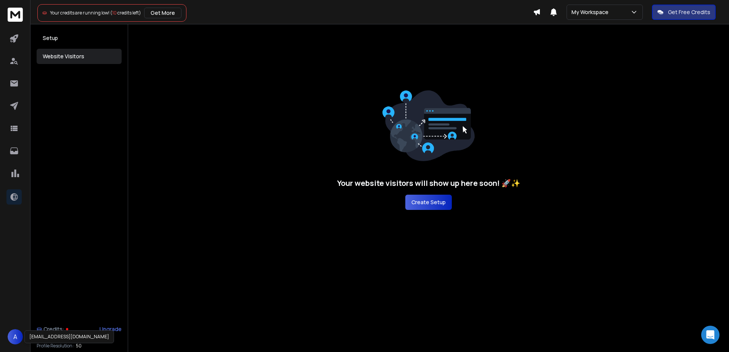
click at [9, 332] on span "A" at bounding box center [15, 336] width 15 height 15
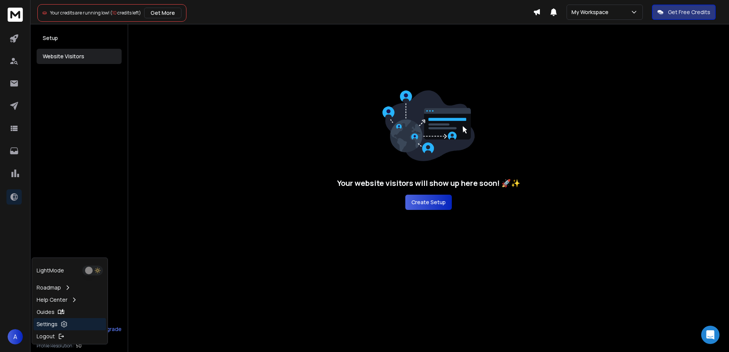
click at [77, 327] on div "Settings" at bounding box center [70, 324] width 72 height 12
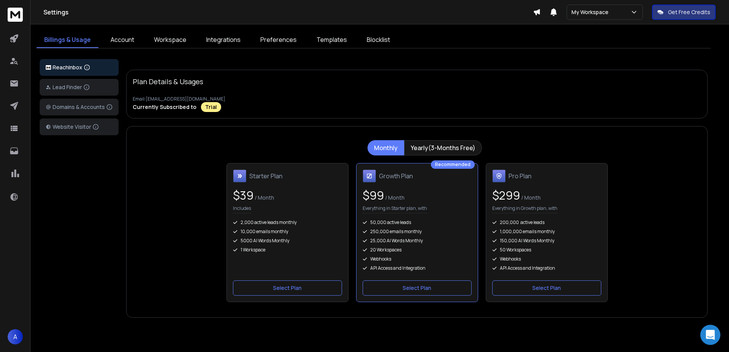
click at [712, 331] on icon "Open Intercom Messenger" at bounding box center [710, 335] width 10 height 10
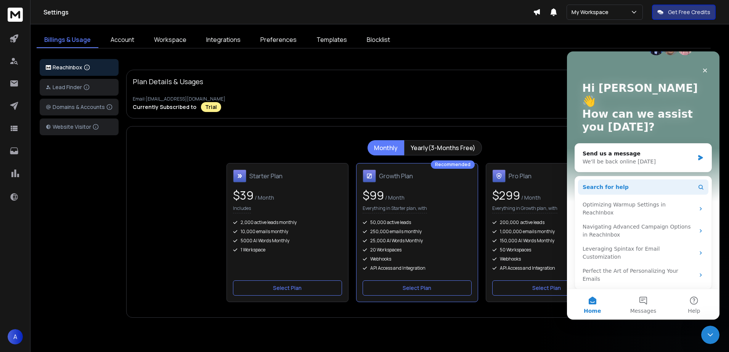
scroll to position [30, 0]
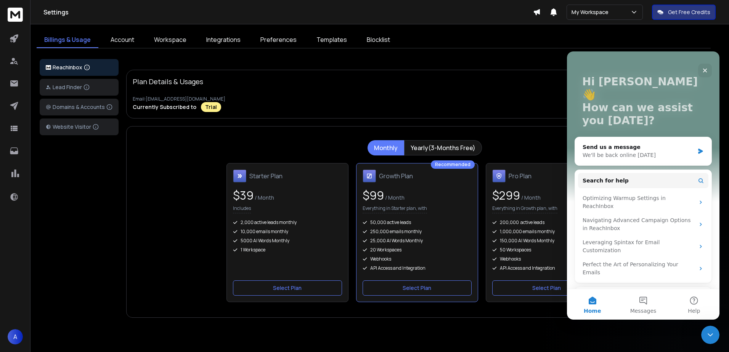
click at [433, 125] on div "Plan Details & Usages Email: duygualeynasako@gmail.com Currently Subscribed to …" at bounding box center [416, 192] width 581 height 260
click at [709, 67] on div "Close" at bounding box center [705, 71] width 14 height 14
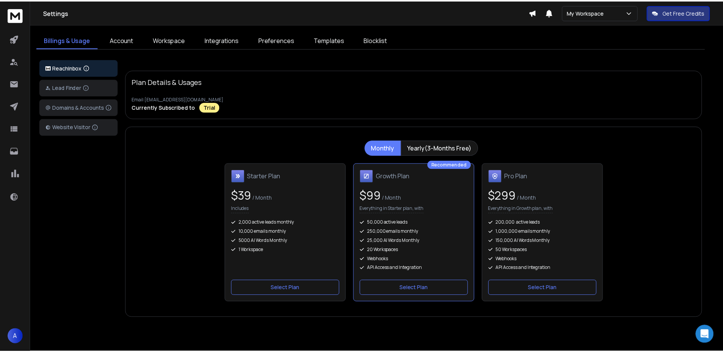
scroll to position [0, 0]
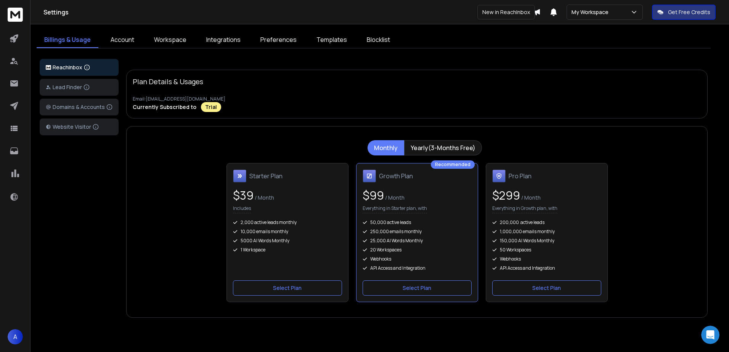
click at [536, 12] on icon at bounding box center [537, 12] width 8 height 8
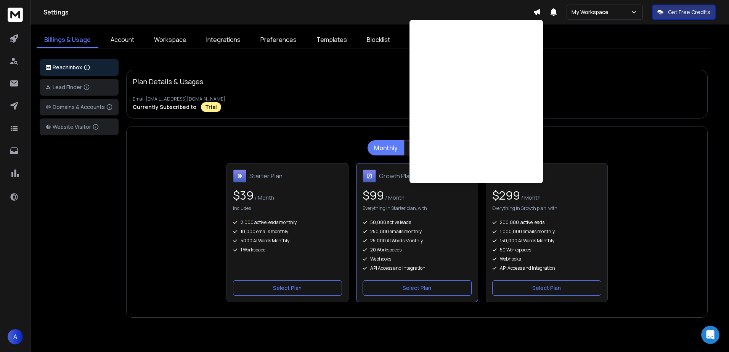
click at [13, 16] on icon at bounding box center [15, 15] width 15 height 14
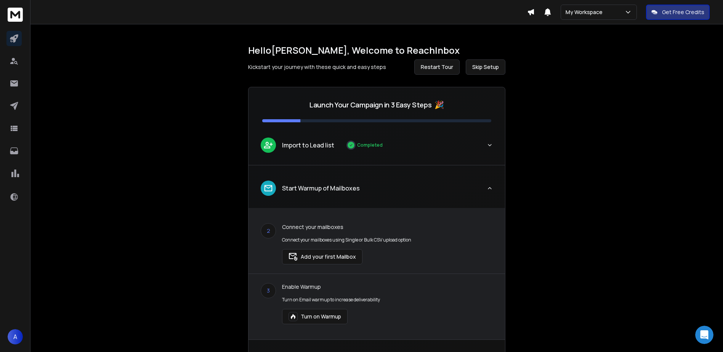
click at [526, 13] on div "My Workspace Get Free Credits" at bounding box center [361, 12] width 723 height 24
click at [488, 69] on span "Skip Setup" at bounding box center [485, 67] width 27 height 8
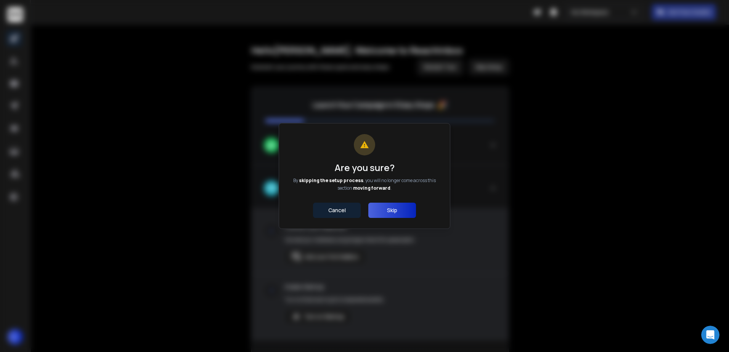
click at [395, 205] on button "Skip" at bounding box center [392, 210] width 48 height 15
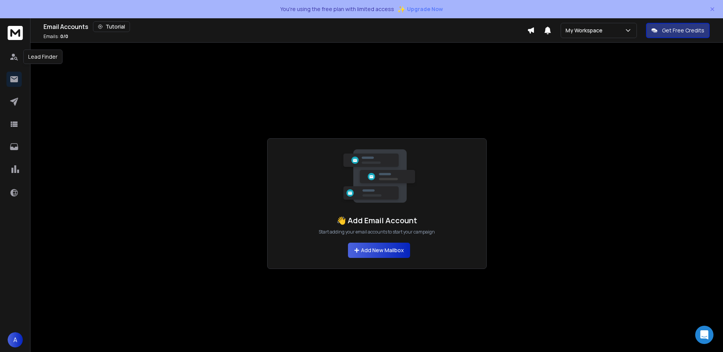
click at [10, 26] on icon at bounding box center [15, 33] width 15 height 14
click at [14, 60] on icon at bounding box center [14, 59] width 8 height 4
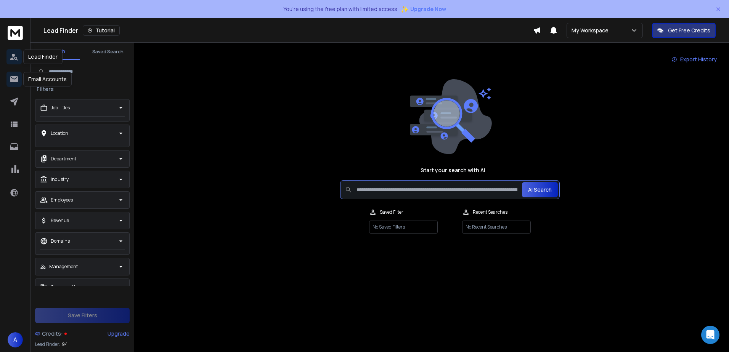
click at [10, 83] on icon at bounding box center [14, 79] width 9 height 9
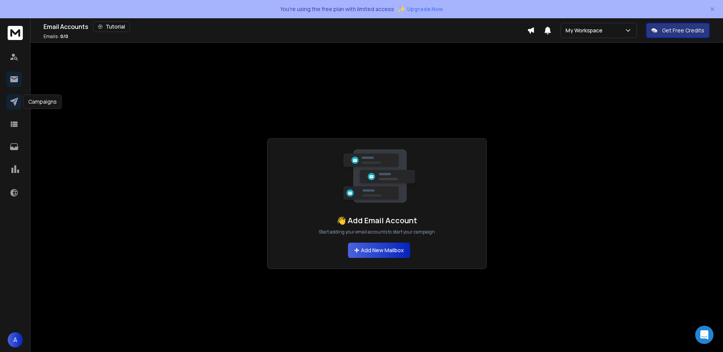
click at [7, 108] on link at bounding box center [13, 101] width 15 height 15
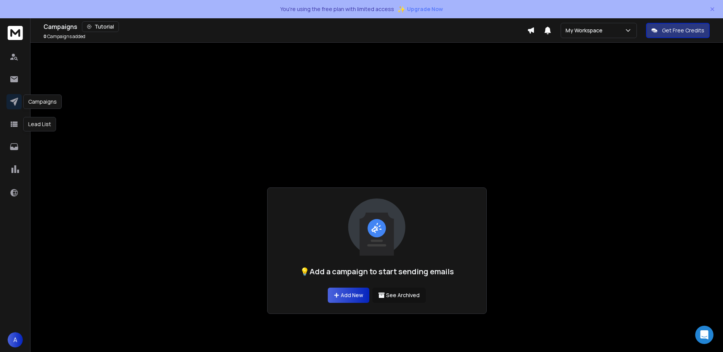
click at [11, 136] on div at bounding box center [15, 126] width 18 height 154
click at [13, 124] on icon at bounding box center [14, 124] width 7 height 5
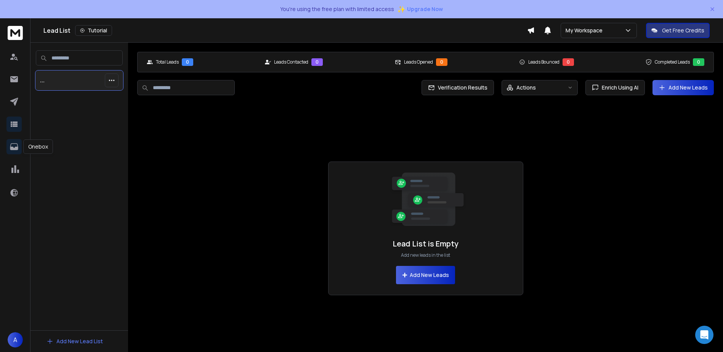
click at [19, 146] on link at bounding box center [13, 146] width 15 height 15
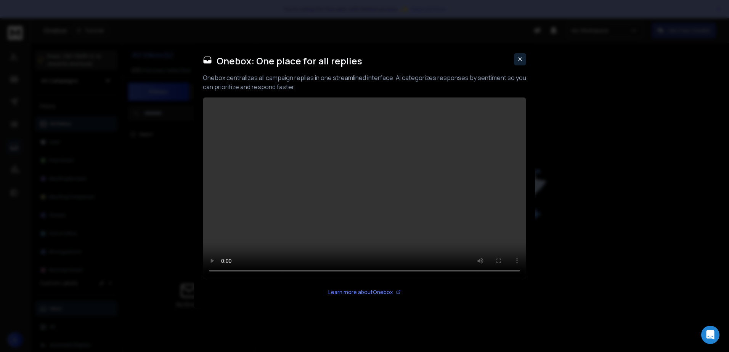
click at [520, 59] on icon at bounding box center [519, 59] width 3 height 3
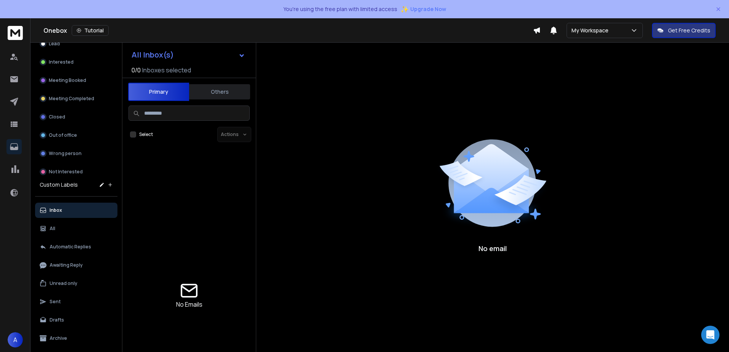
scroll to position [104, 0]
click at [13, 195] on icon at bounding box center [14, 193] width 8 height 8
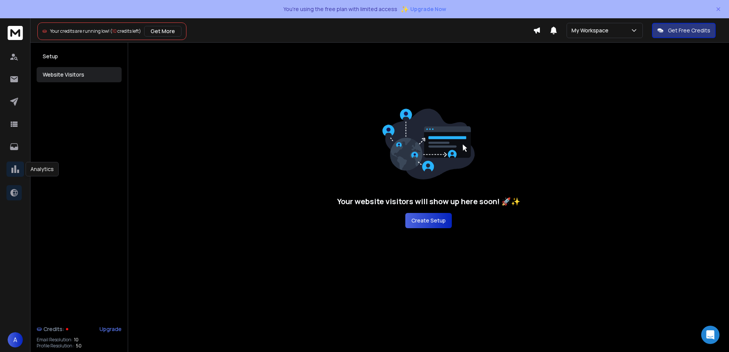
click at [15, 168] on icon at bounding box center [15, 169] width 8 height 8
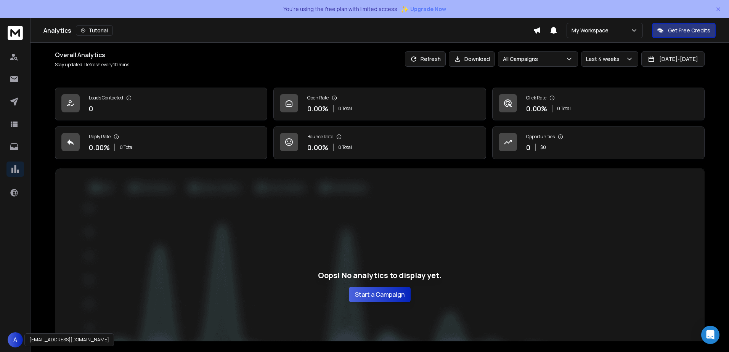
click at [21, 335] on span "A" at bounding box center [15, 339] width 15 height 15
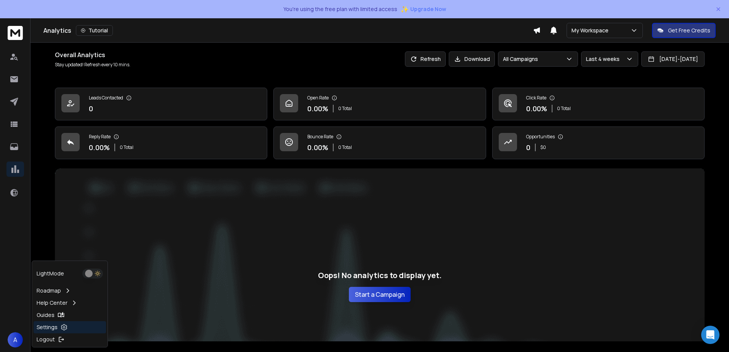
drag, startPoint x: 77, startPoint y: 324, endPoint x: 65, endPoint y: 328, distance: 12.8
click at [65, 328] on icon at bounding box center [64, 327] width 7 height 7
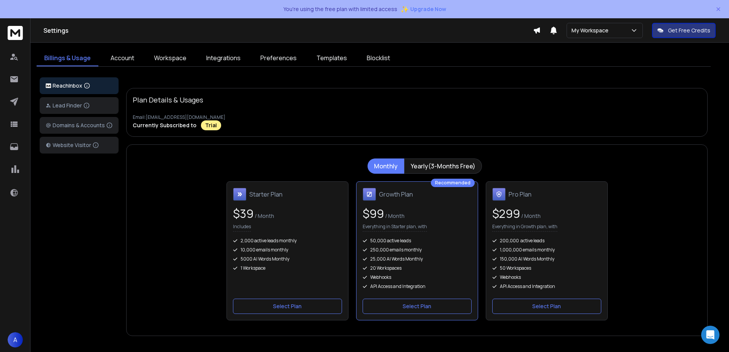
click at [227, 45] on div "Billings & Usage Account Workspace Integrations Preferences Templates Blocklist…" at bounding box center [379, 200] width 698 height 315
click at [371, 54] on link "Blocklist" at bounding box center [378, 58] width 39 height 16
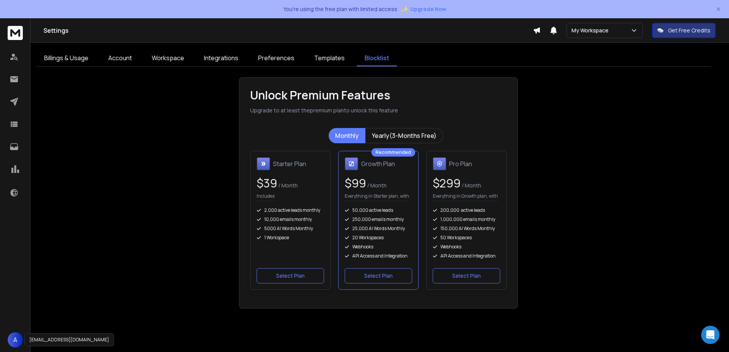
click at [15, 339] on span "A" at bounding box center [15, 339] width 15 height 15
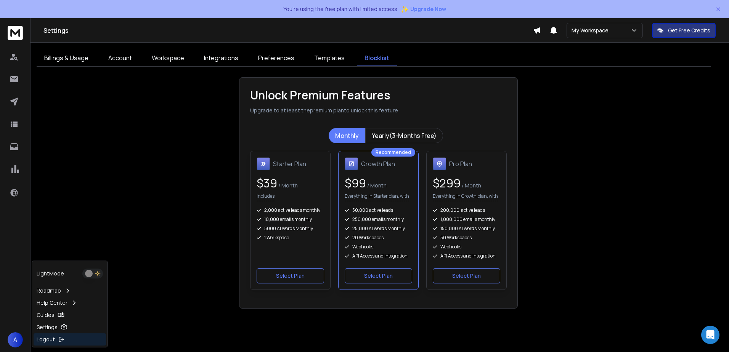
click at [43, 336] on p "Logout" at bounding box center [46, 340] width 18 height 8
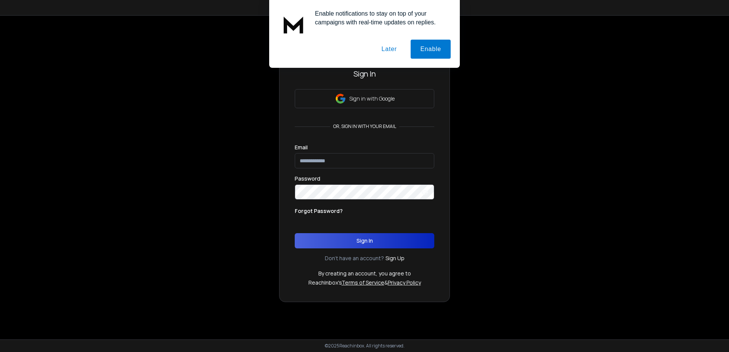
click at [383, 51] on button "Later" at bounding box center [389, 49] width 34 height 19
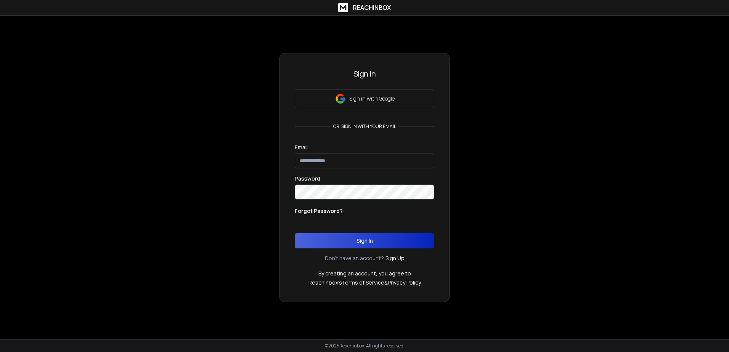
click at [361, 153] on input "email" at bounding box center [365, 160] width 140 height 15
type input "**********"
drag, startPoint x: 295, startPoint y: 231, endPoint x: 281, endPoint y: 225, distance: 15.4
click at [287, 227] on div "**********" at bounding box center [364, 177] width 171 height 249
click at [298, 236] on button "Sign In" at bounding box center [365, 240] width 140 height 15
